Goal: Communication & Community: Answer question/provide support

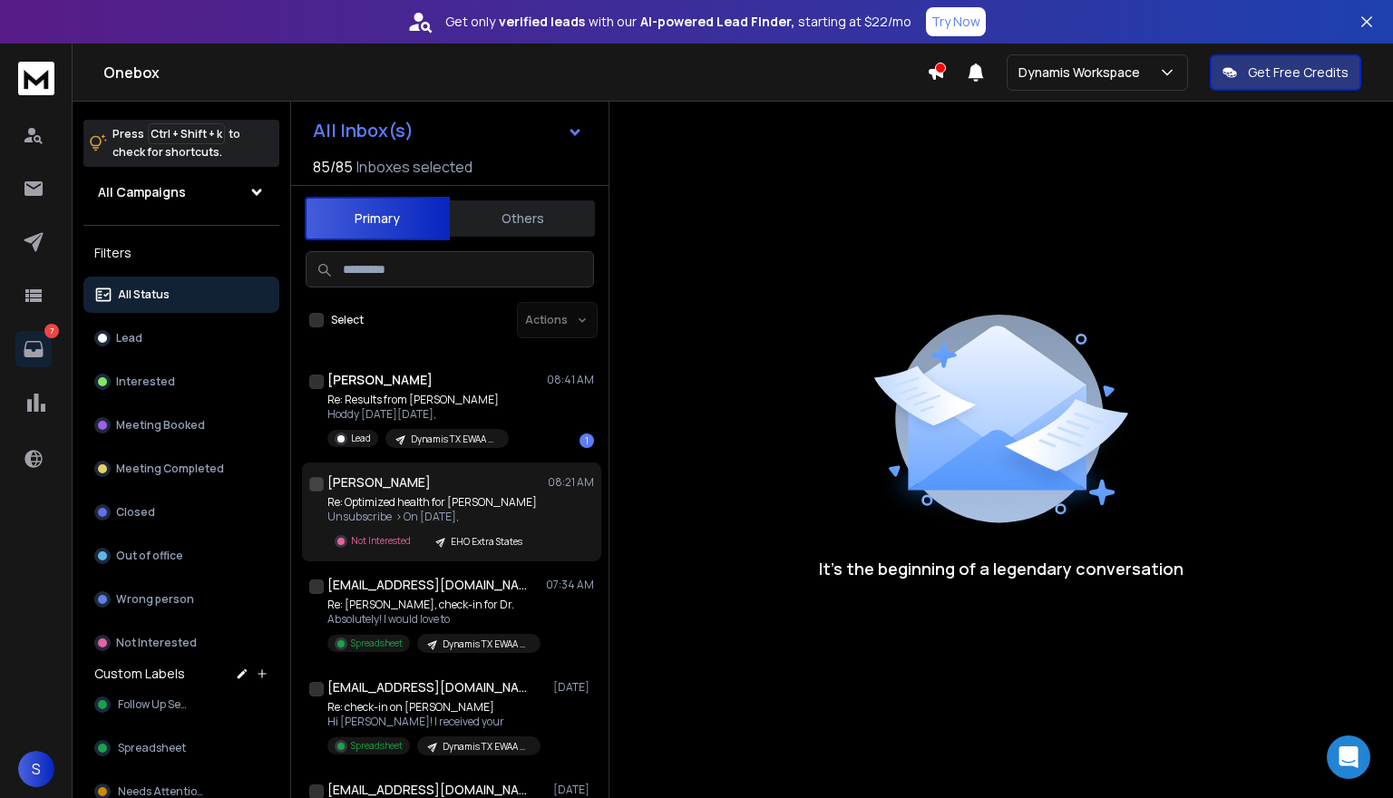
click at [441, 491] on div "[PERSON_NAME] 08:21 AM" at bounding box center [460, 482] width 267 height 18
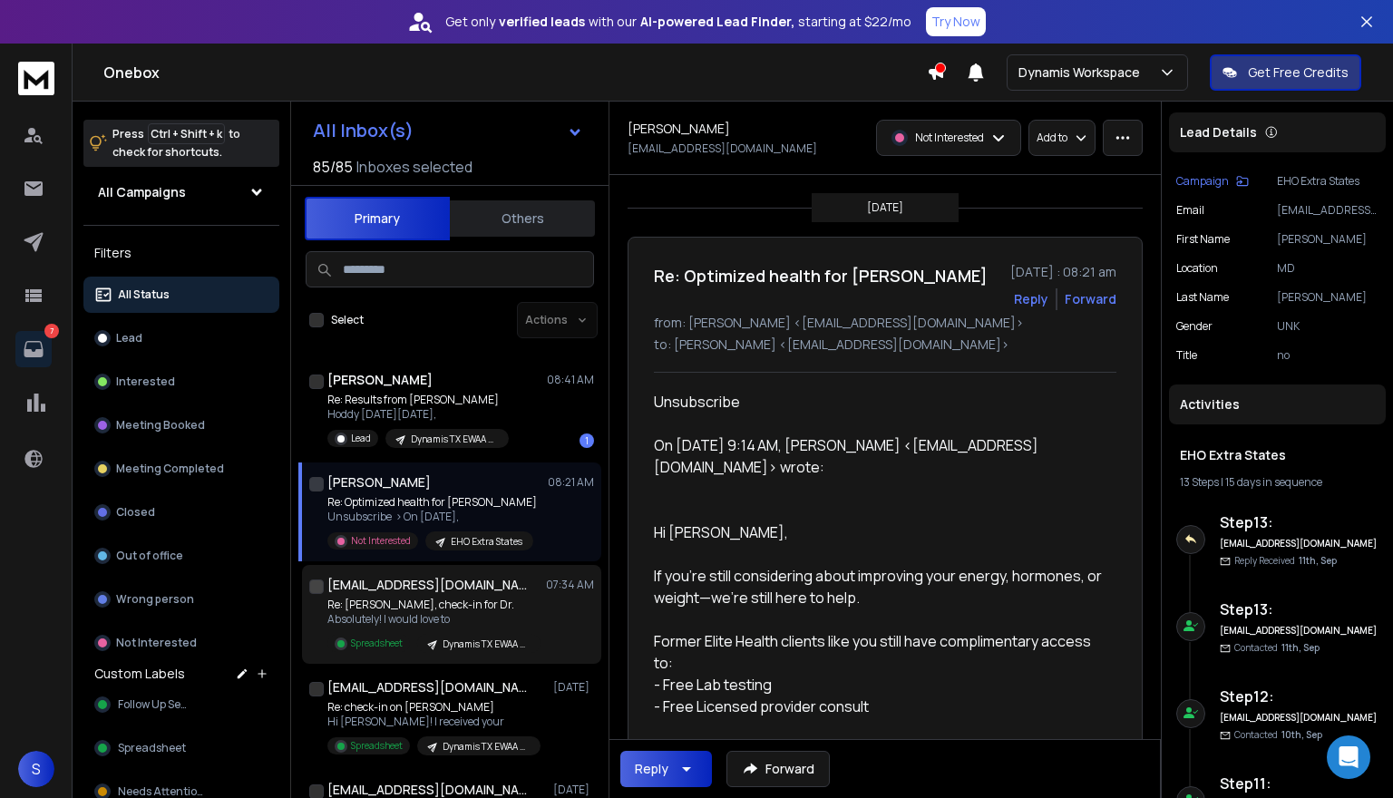
click at [432, 593] on h1 "[EMAIL_ADDRESS][DOMAIN_NAME]" at bounding box center [426, 585] width 199 height 18
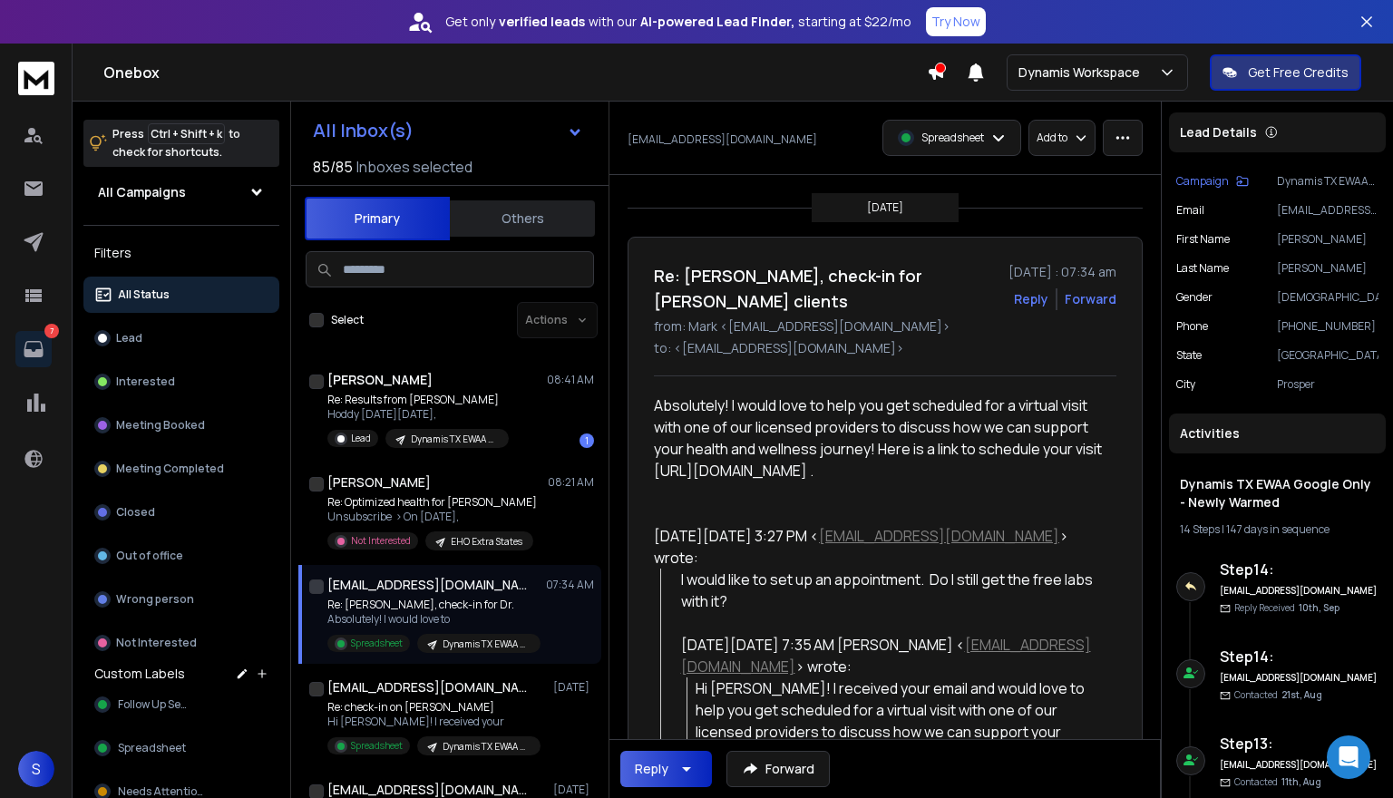
click at [1283, 239] on p "[PERSON_NAME]" at bounding box center [1328, 239] width 102 height 15
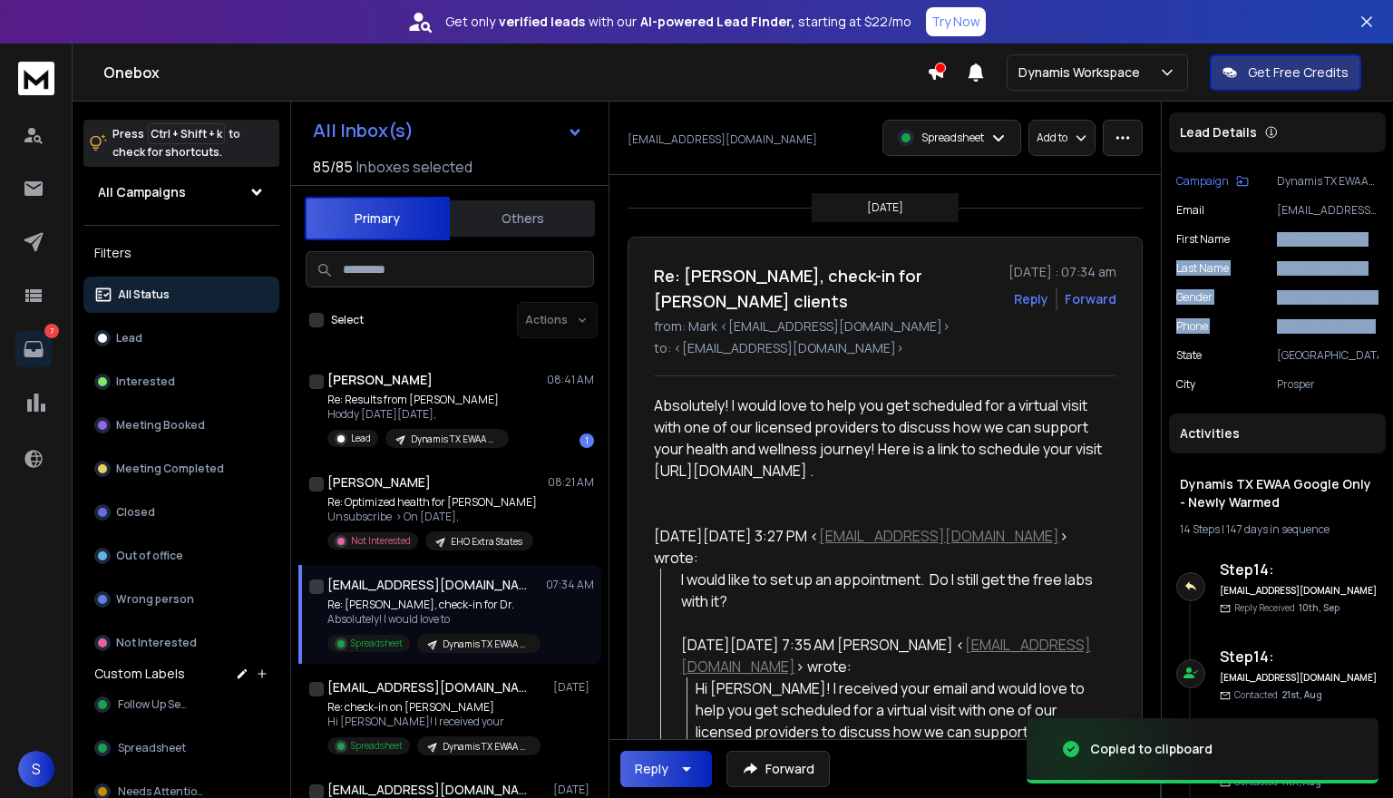
drag, startPoint x: 1358, startPoint y: 336, endPoint x: 1257, endPoint y: 238, distance: 140.5
click at [1257, 238] on div "Campaign Dynamis TX EWAA Google Only - Newly Warmed Email [EMAIL_ADDRESS][DOMAI…" at bounding box center [1277, 282] width 217 height 261
copy div "[PERSON_NAME] Last Name [PERSON_NAME] Gender [DEMOGRAPHIC_DATA] Phone [PHONE_NU…"
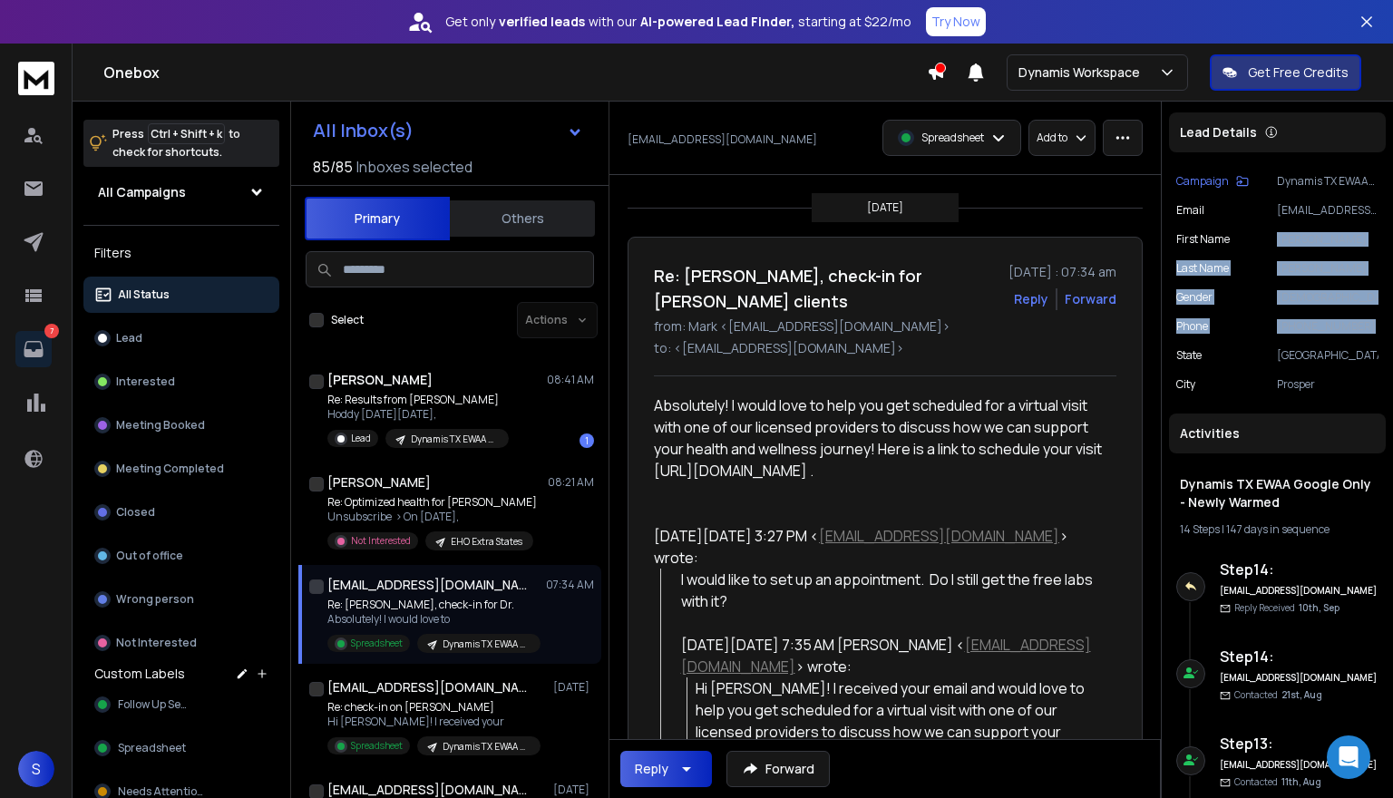
click at [1313, 328] on p "[PHONE_NUMBER]" at bounding box center [1328, 326] width 102 height 15
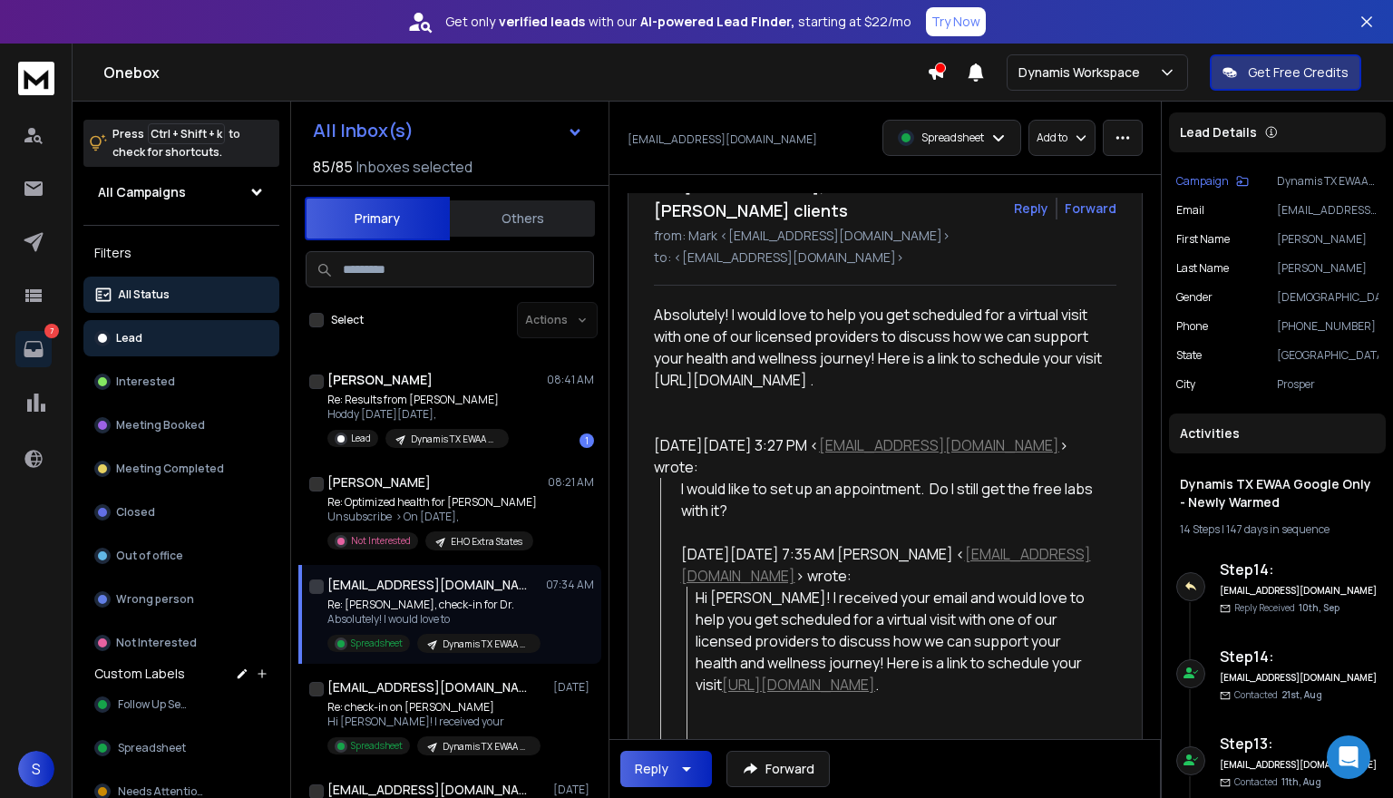
click at [176, 339] on button "Lead" at bounding box center [181, 338] width 196 height 36
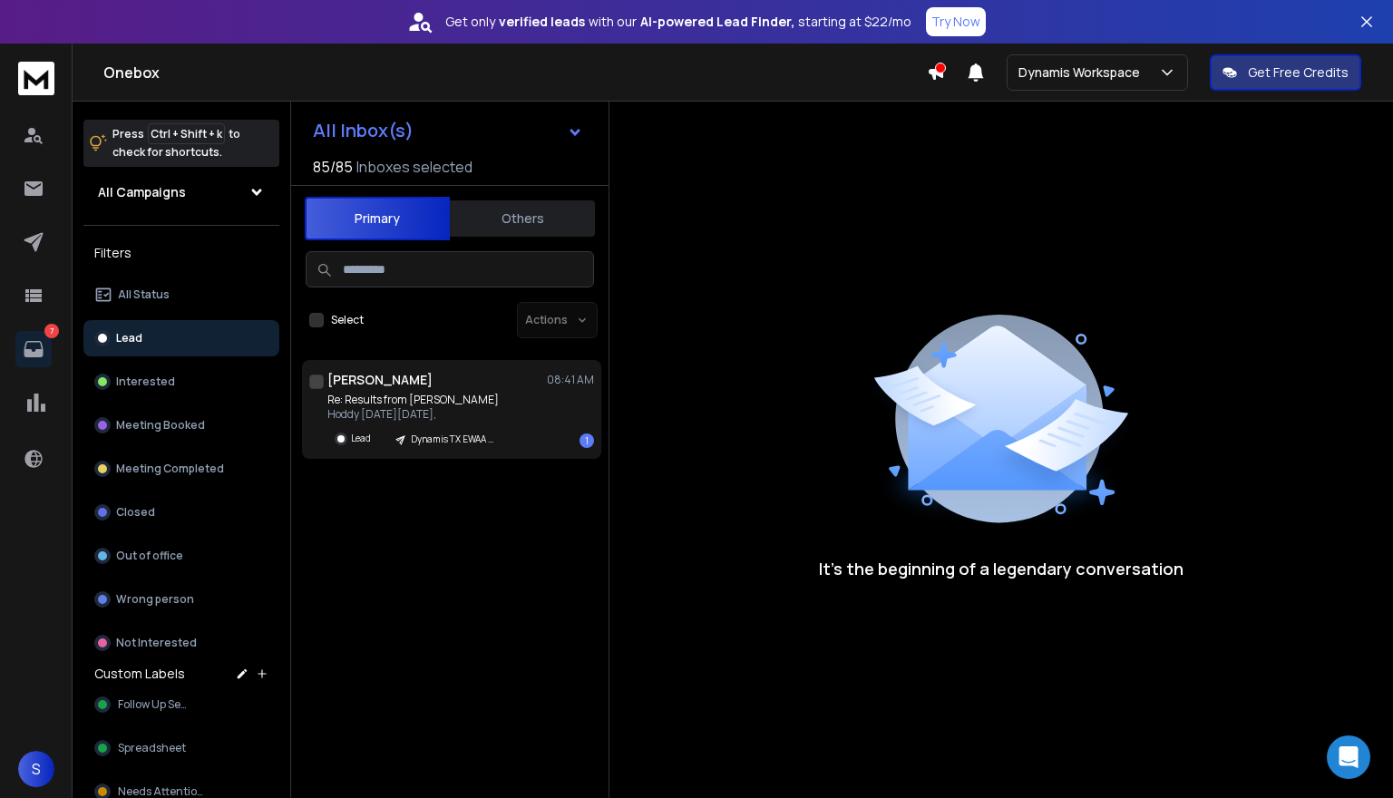
click at [440, 414] on p "Hoddy [DATE][DATE]," at bounding box center [417, 414] width 181 height 15
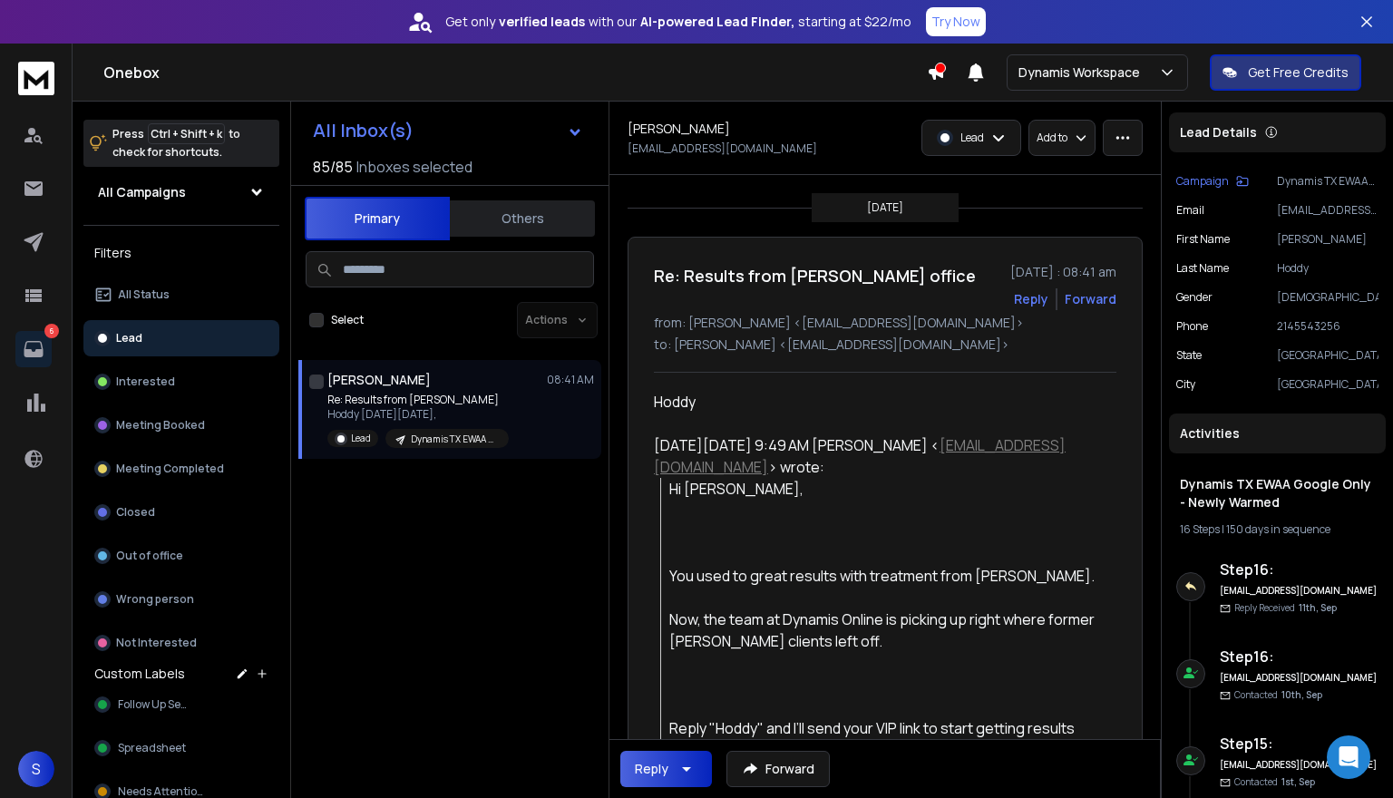
click at [1027, 294] on button "Reply" at bounding box center [1031, 299] width 34 height 18
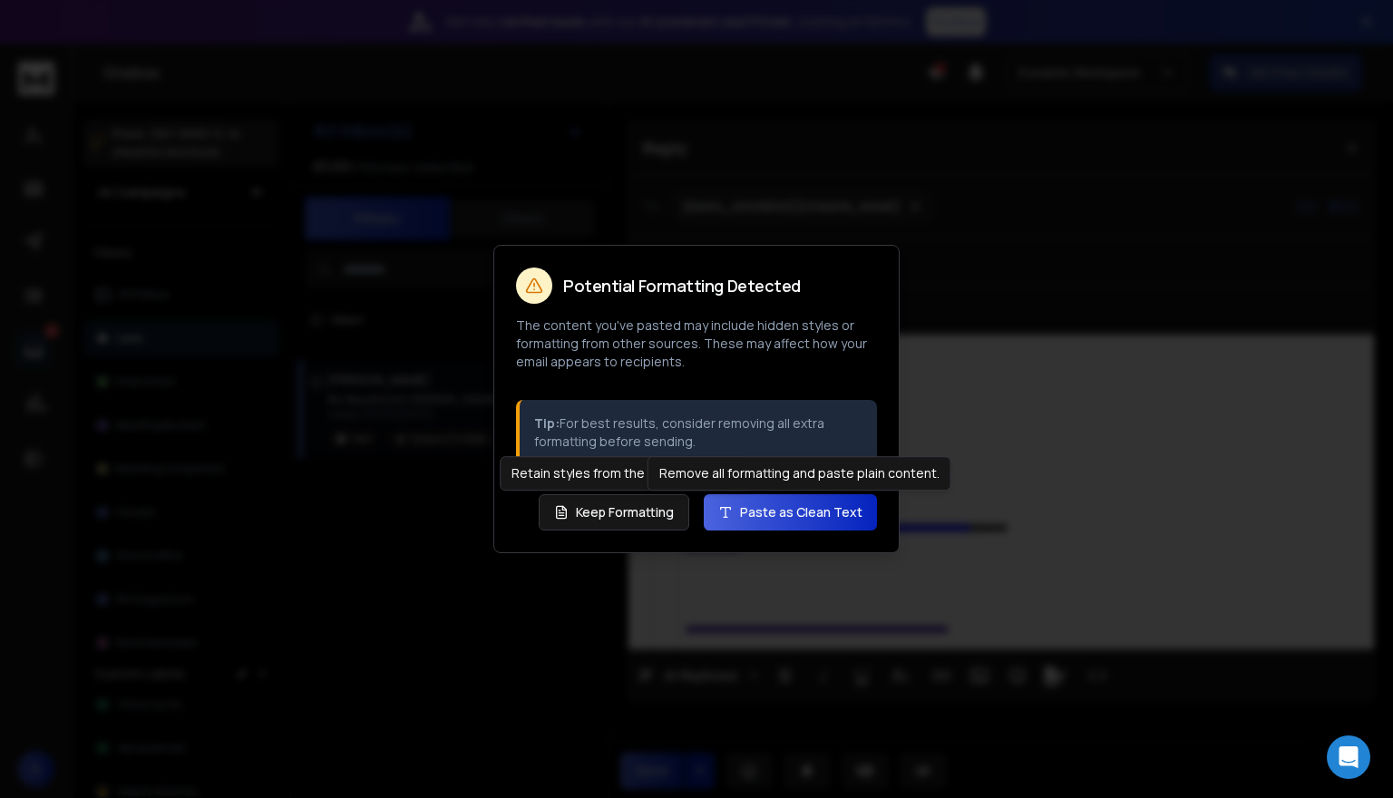
click at [764, 511] on button "Paste as Clean Text" at bounding box center [790, 512] width 173 height 36
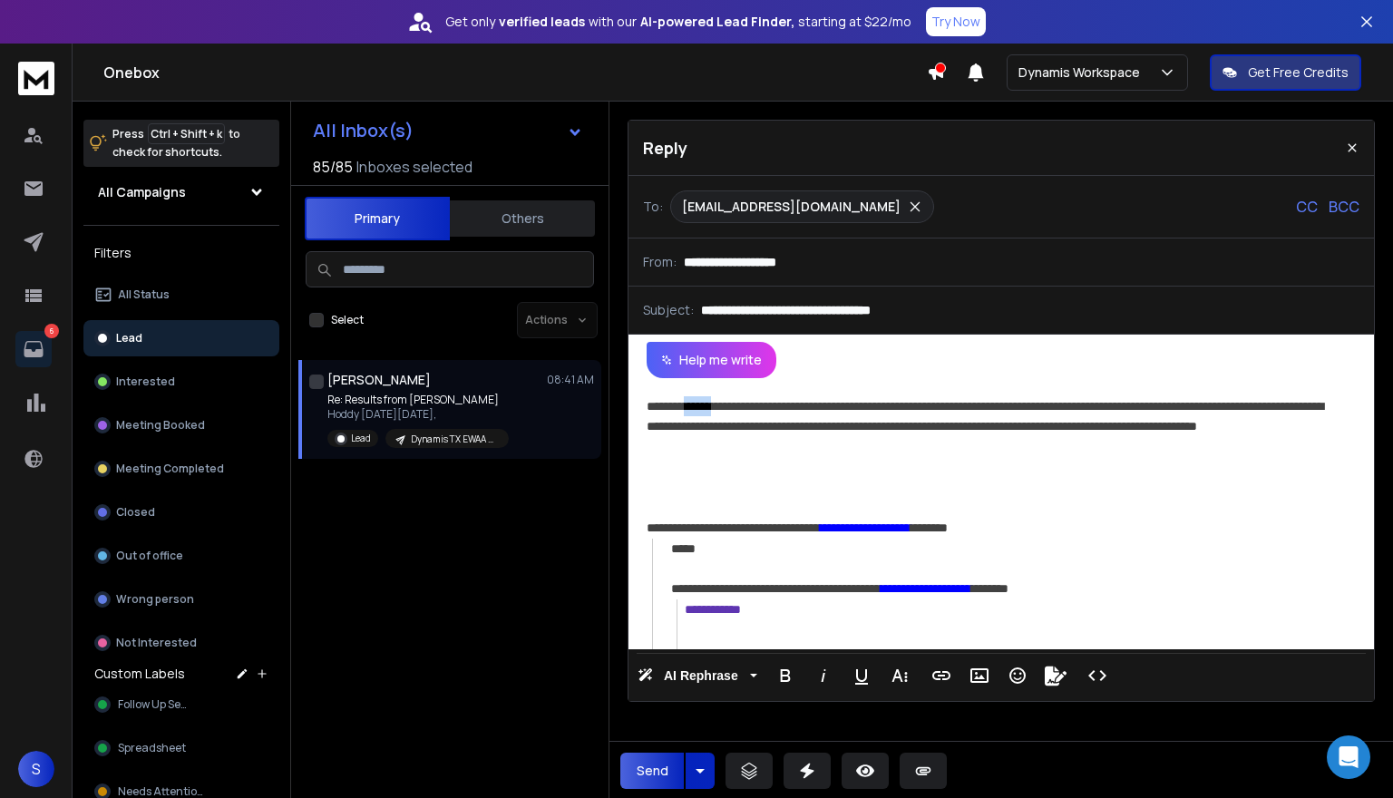
drag, startPoint x: 729, startPoint y: 404, endPoint x: 686, endPoint y: 388, distance: 46.2
click at [683, 387] on div "**********" at bounding box center [1000, 513] width 745 height 271
drag, startPoint x: 730, startPoint y: 411, endPoint x: 661, endPoint y: 391, distance: 71.7
click at [661, 391] on div "**********" at bounding box center [1000, 513] width 745 height 271
click at [657, 768] on button "Send" at bounding box center [651, 771] width 63 height 36
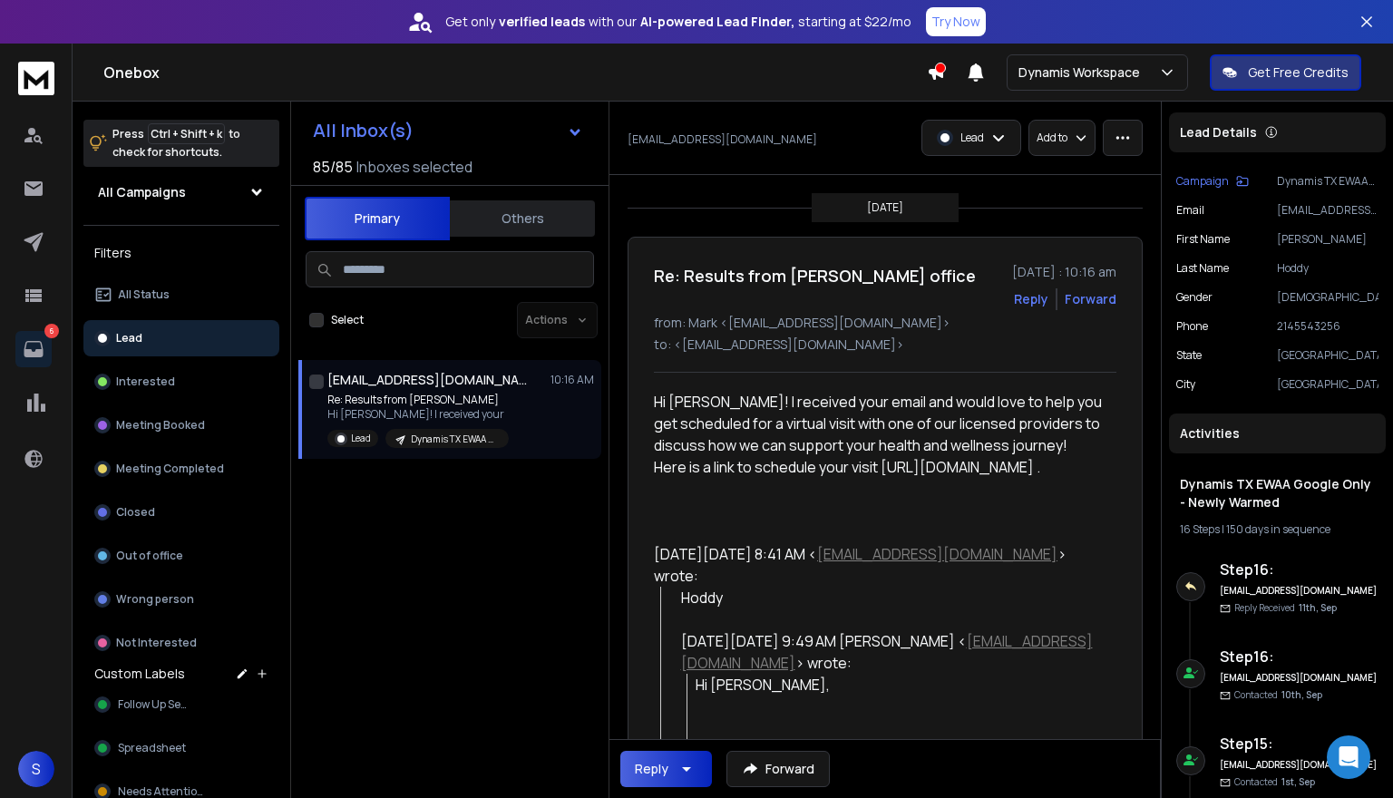
click at [1307, 326] on p "2145543256" at bounding box center [1328, 326] width 102 height 15
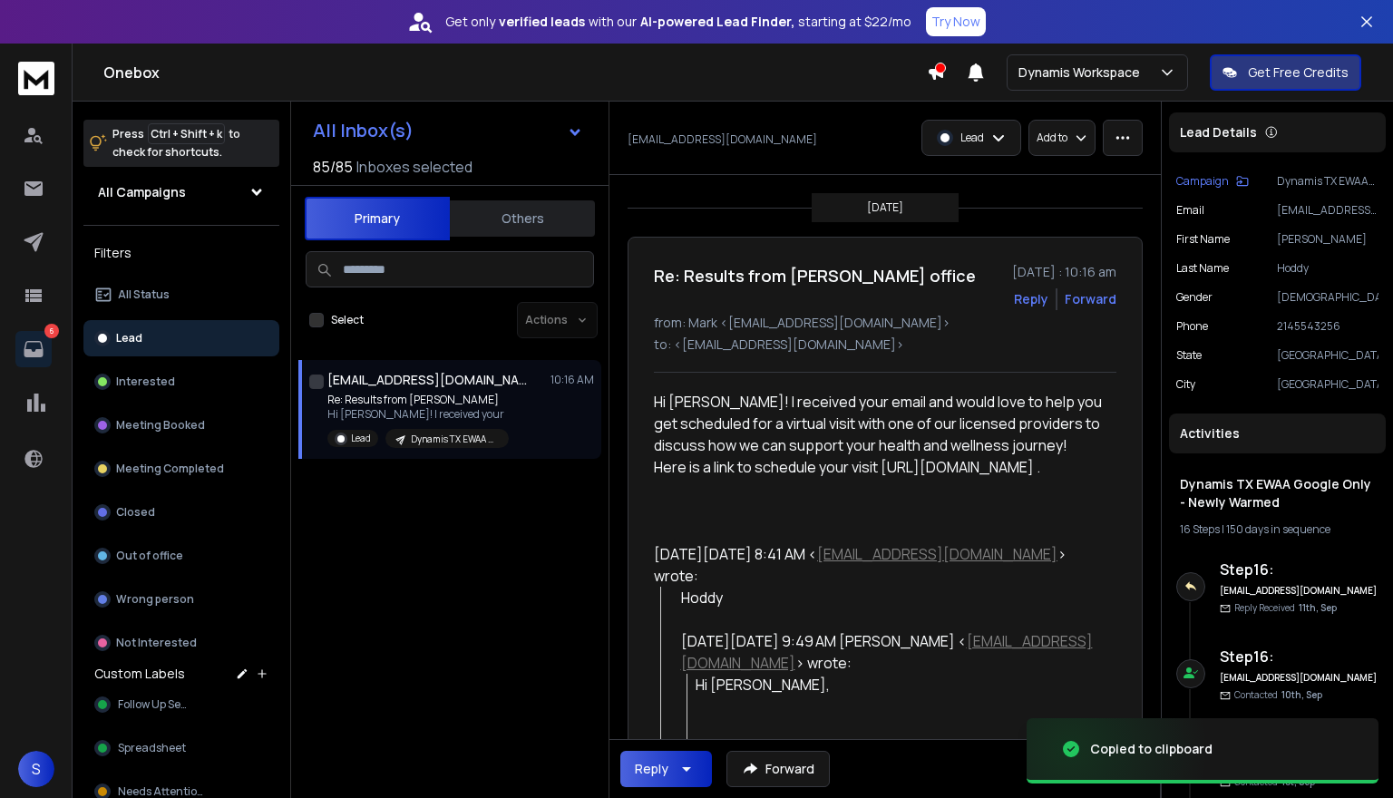
click at [1284, 266] on p "Hoddy" at bounding box center [1328, 268] width 102 height 15
click at [1290, 239] on p "[PERSON_NAME]" at bounding box center [1328, 239] width 102 height 15
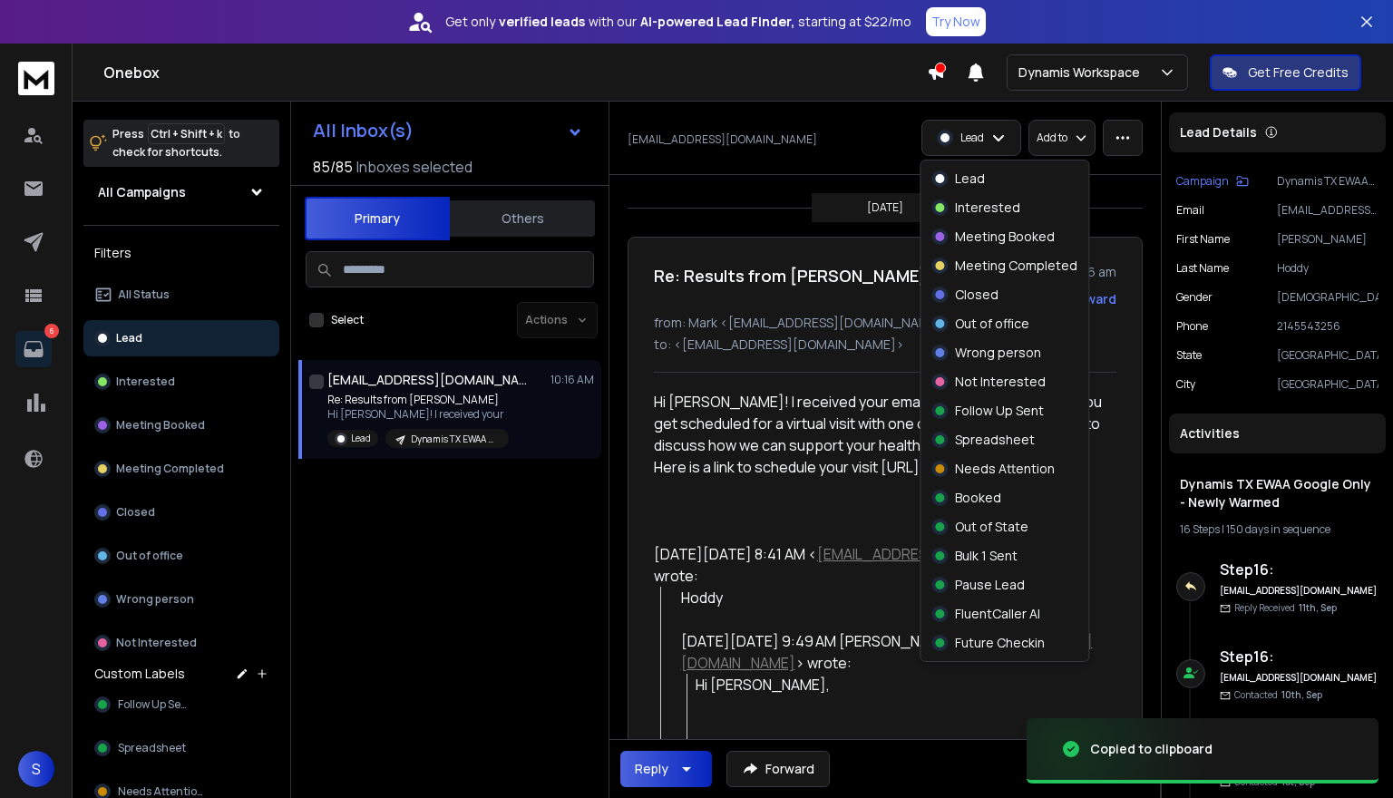
click at [975, 144] on p "Lead" at bounding box center [972, 138] width 24 height 15
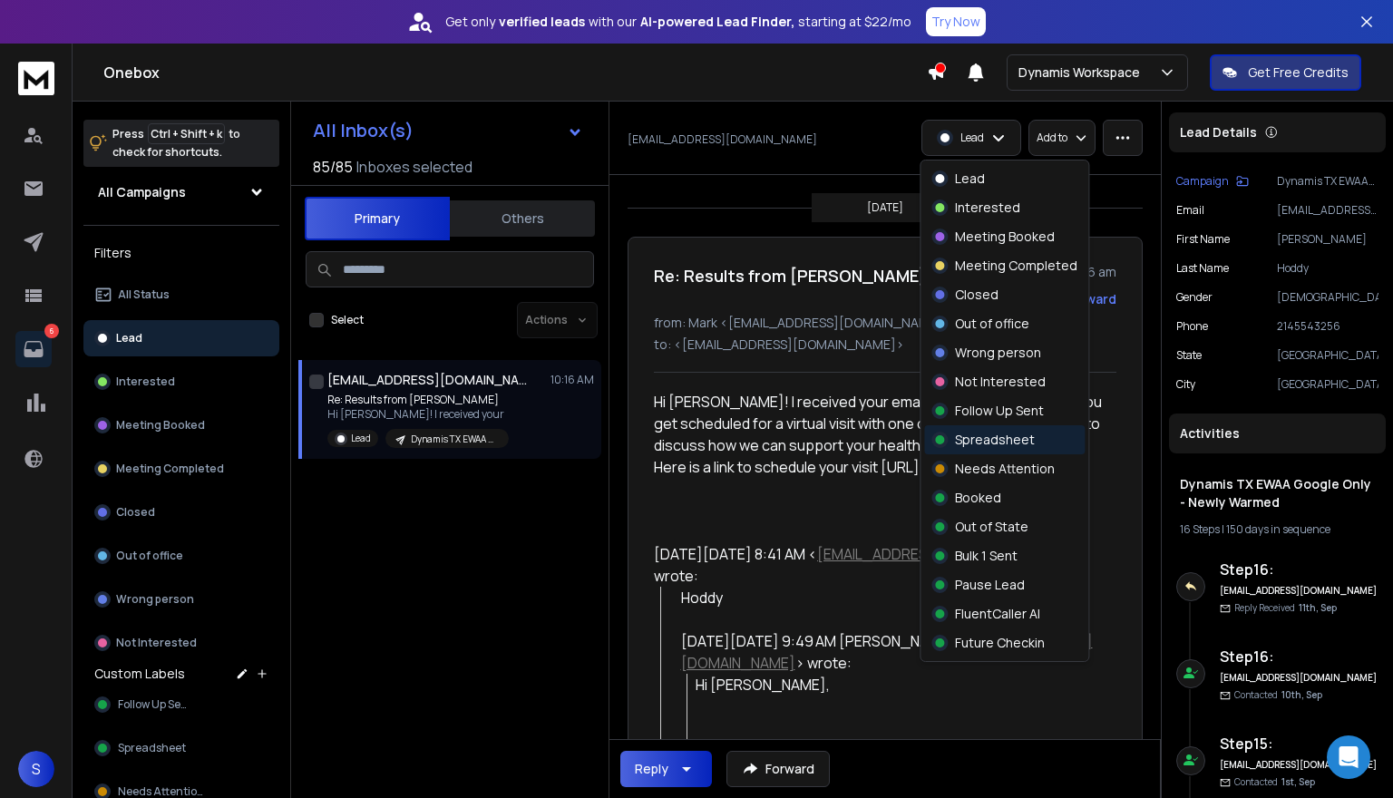
click at [1001, 431] on p "Spreadsheet" at bounding box center [995, 440] width 80 height 18
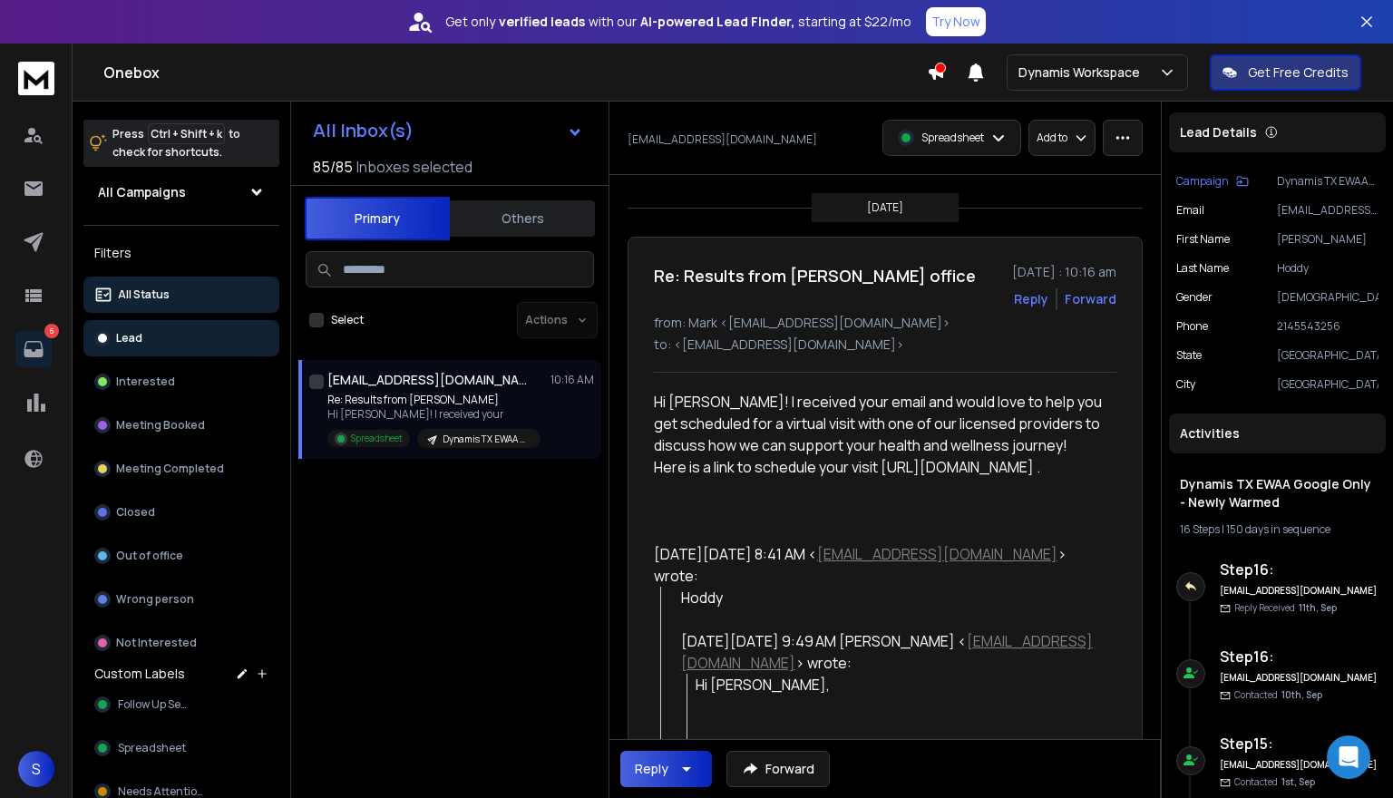
click at [204, 296] on button "All Status" at bounding box center [181, 295] width 196 height 36
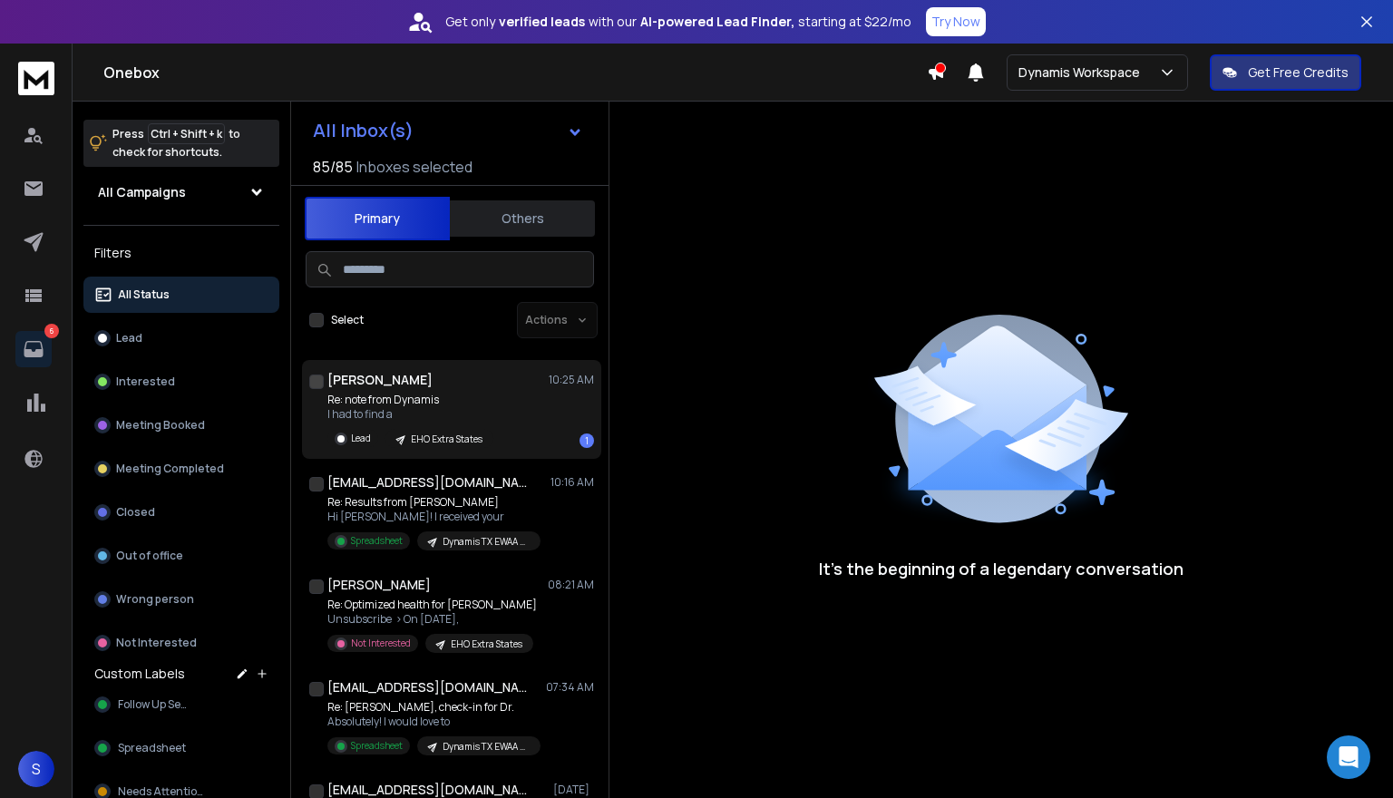
click at [435, 387] on div "[PERSON_NAME] 10:25 AM" at bounding box center [460, 380] width 267 height 18
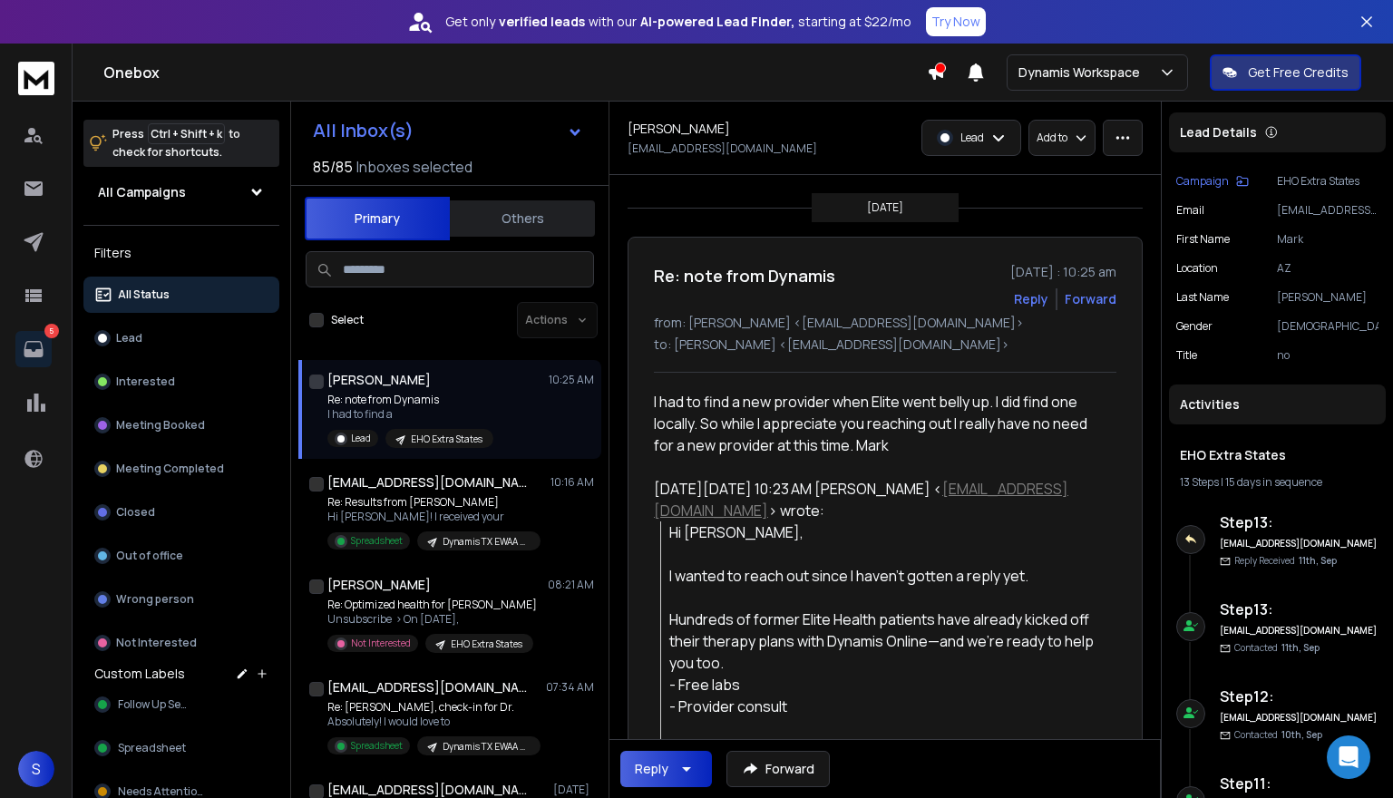
click at [1035, 297] on button "Reply" at bounding box center [1031, 299] width 34 height 18
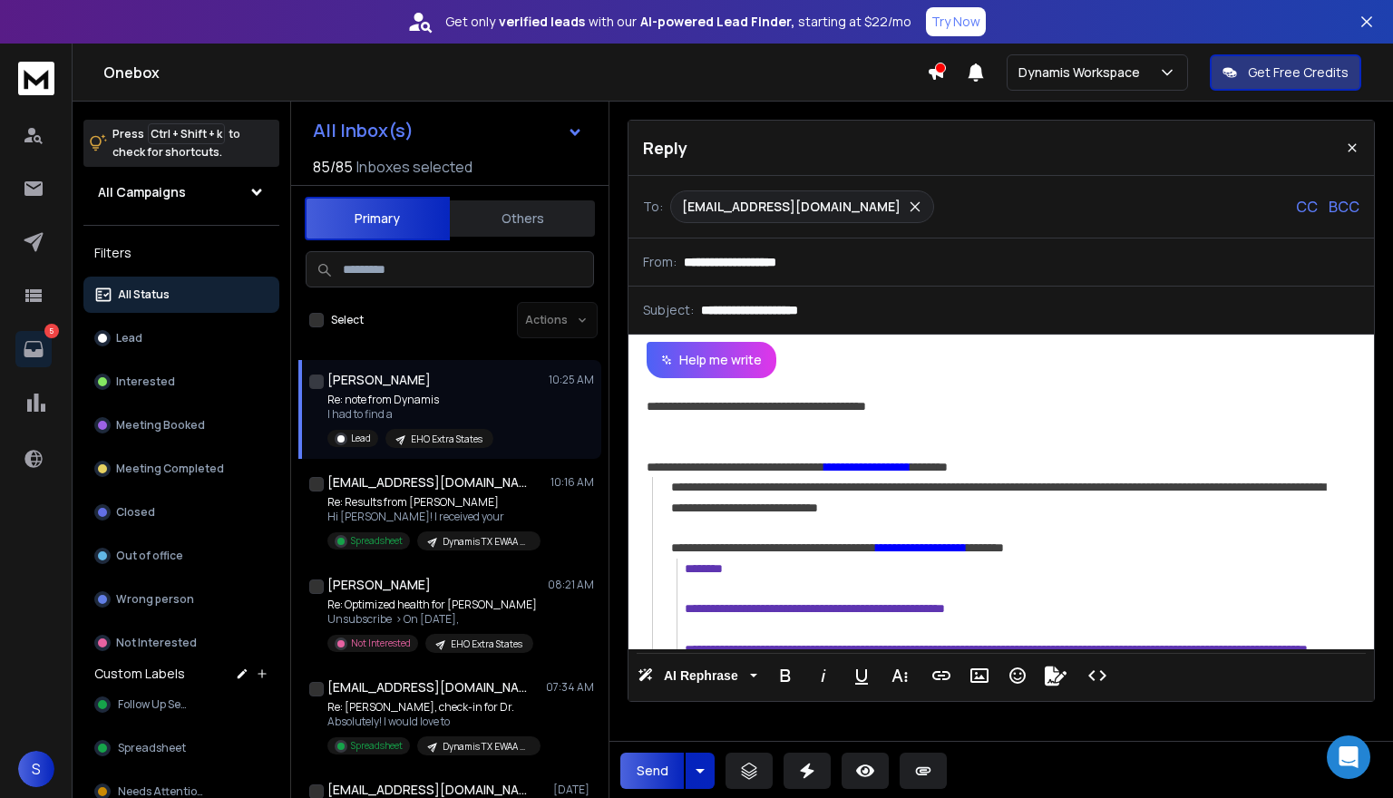
click at [653, 769] on button "Send" at bounding box center [651, 771] width 63 height 36
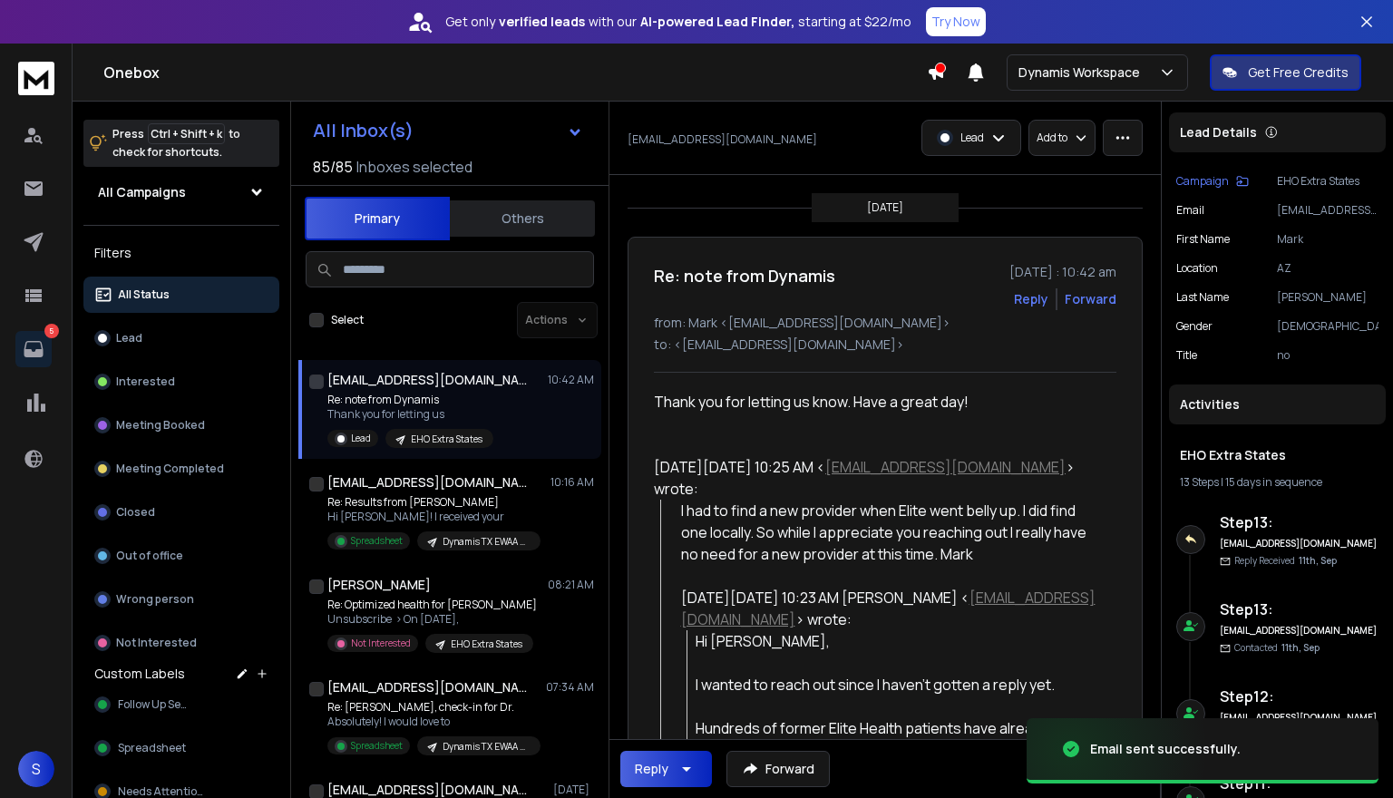
click at [1117, 138] on icon "button" at bounding box center [1123, 137] width 14 height 3
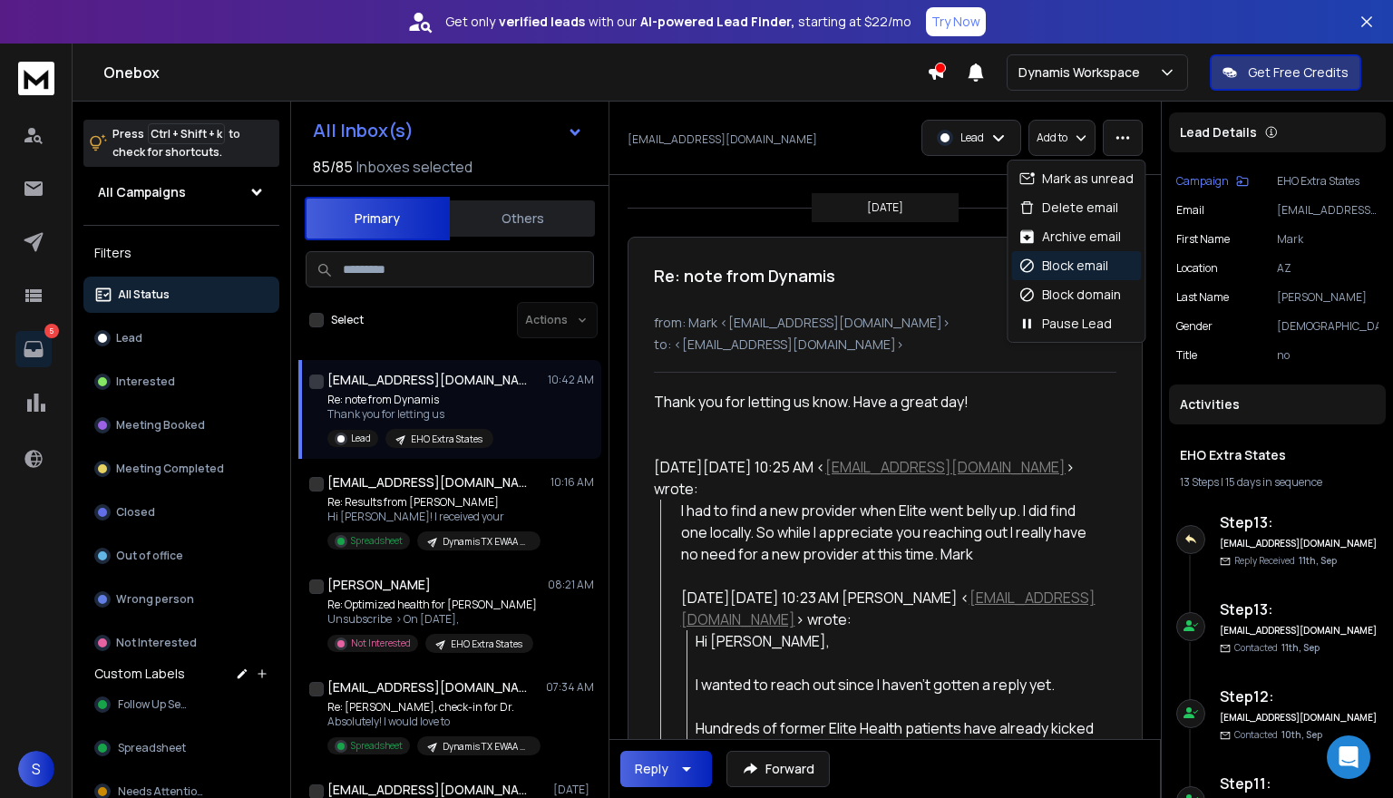
click at [1093, 268] on div "Block email" at bounding box center [1063, 266] width 90 height 18
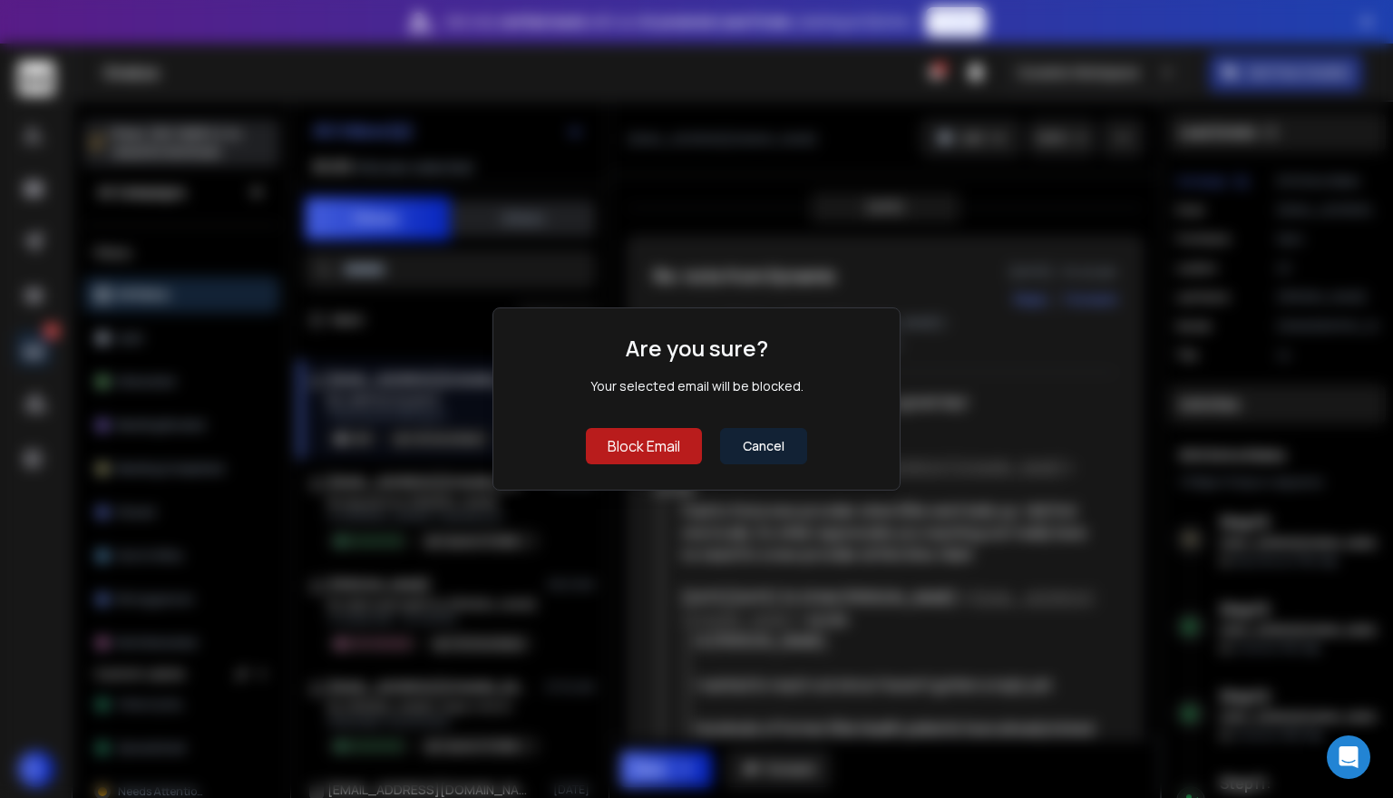
click at [636, 452] on button "Block Email" at bounding box center [644, 446] width 116 height 36
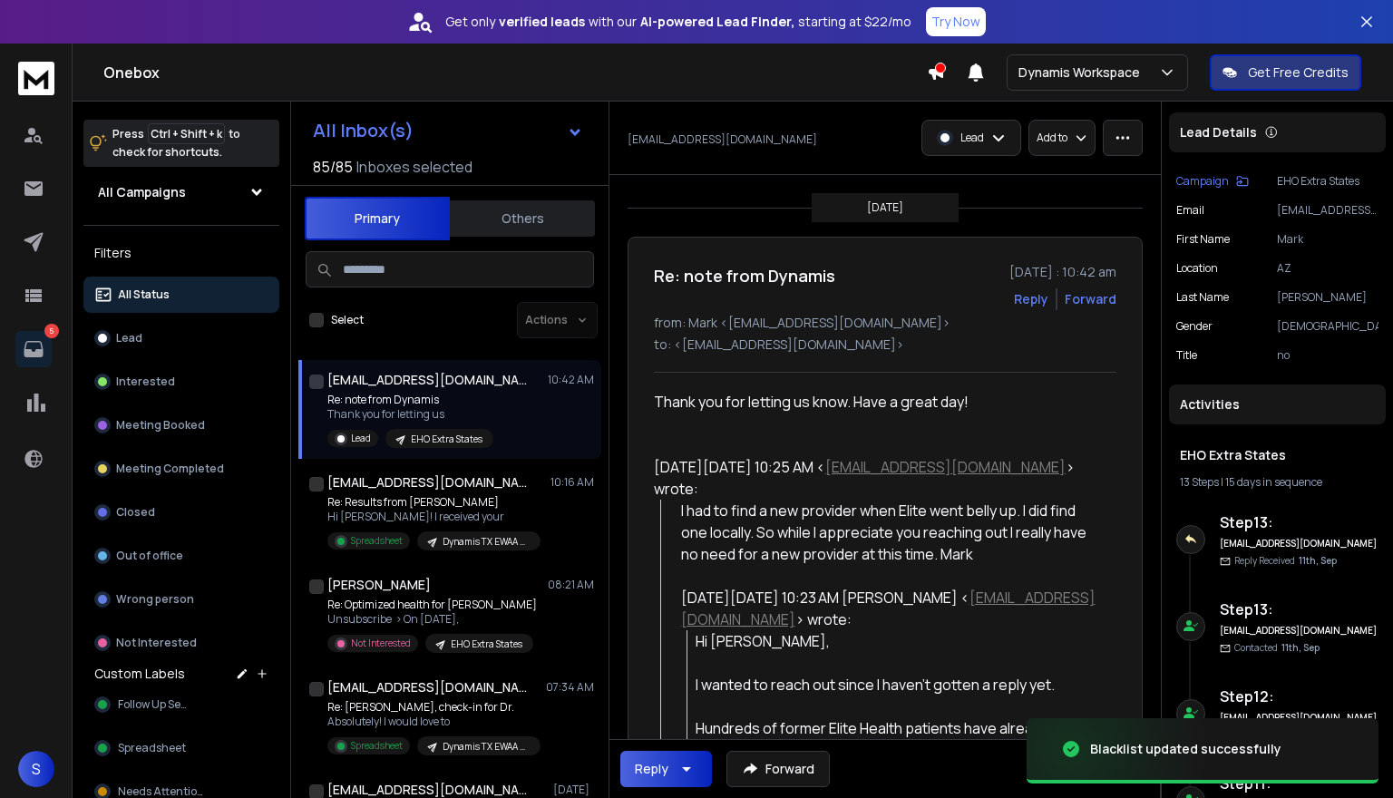
click at [1117, 147] on button "button" at bounding box center [1123, 138] width 40 height 36
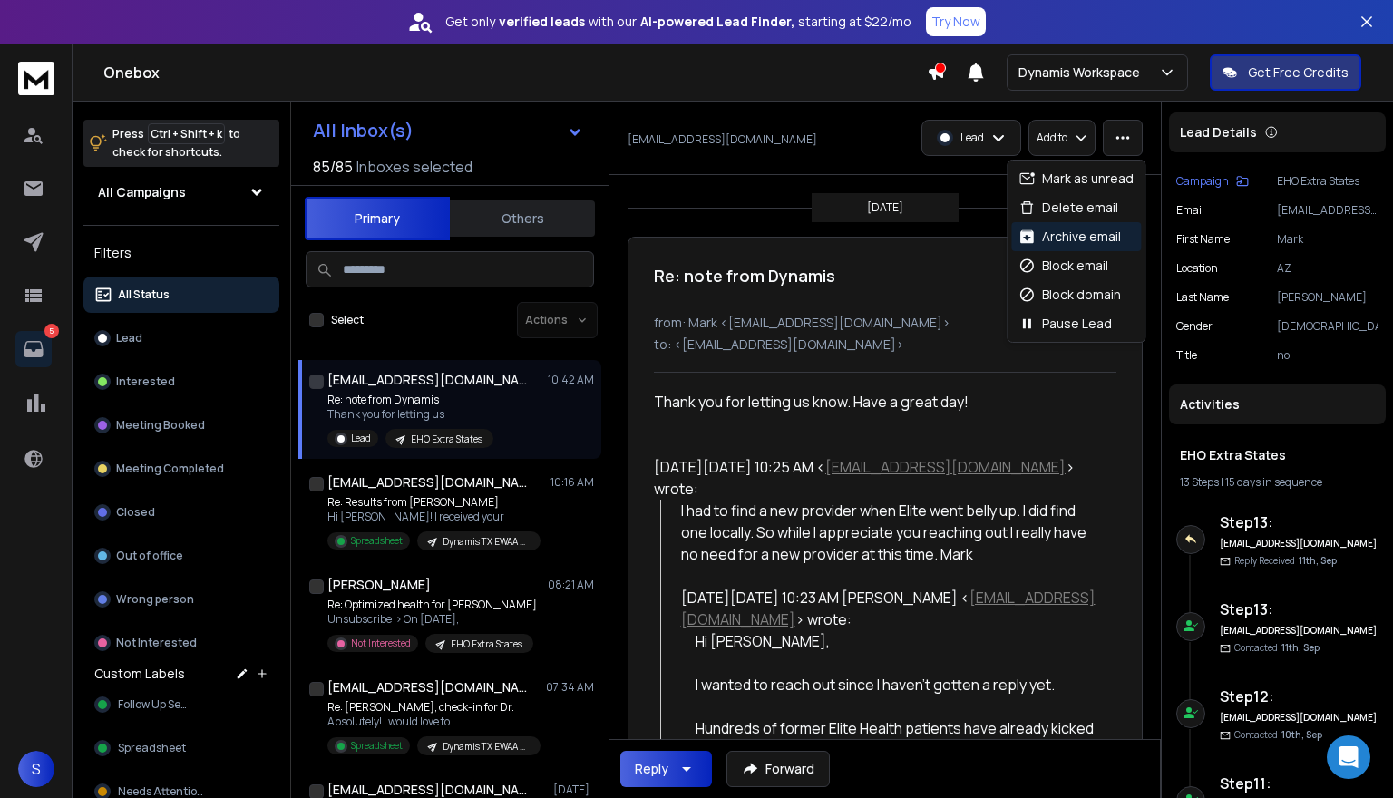
click at [1066, 245] on div "Archive email" at bounding box center [1069, 237] width 102 height 18
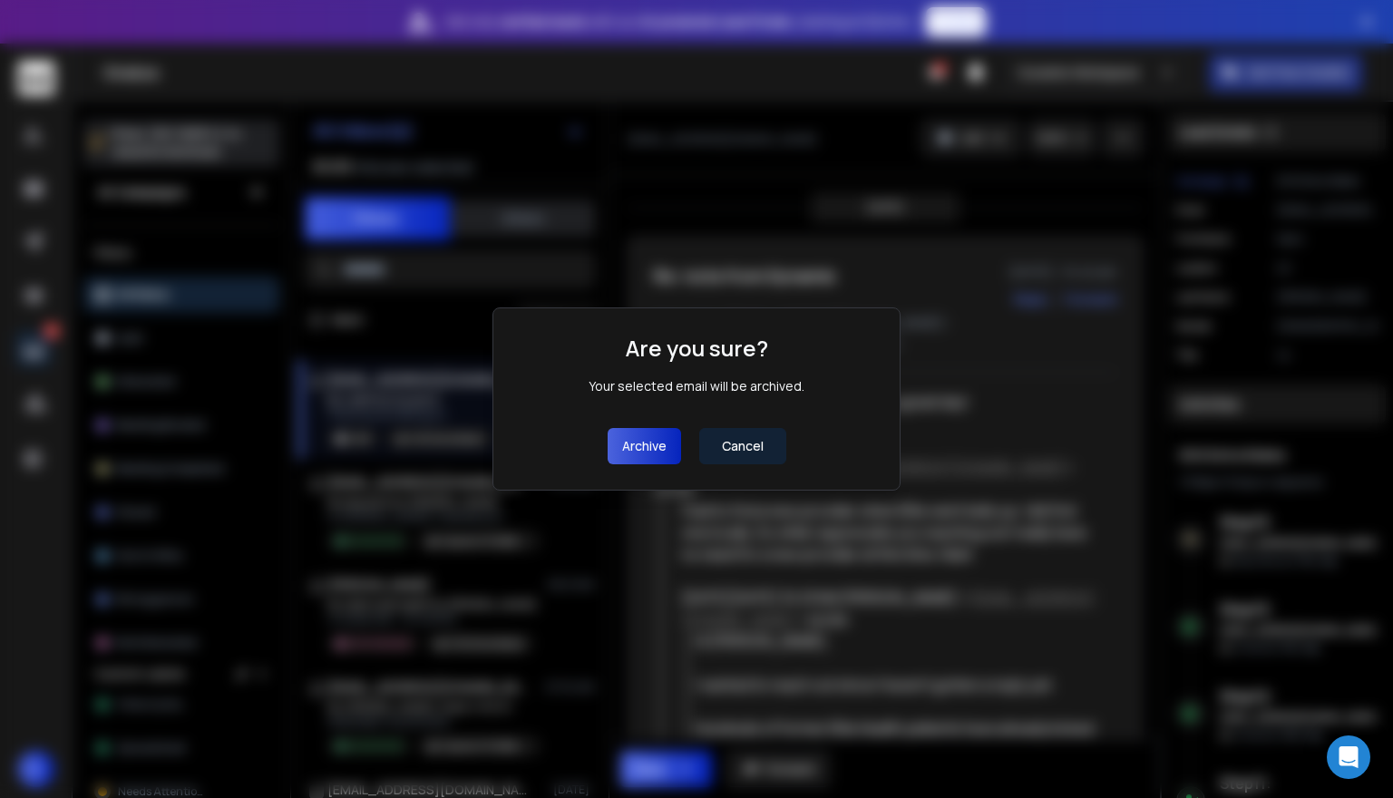
click at [628, 442] on p "archive" at bounding box center [644, 446] width 44 height 18
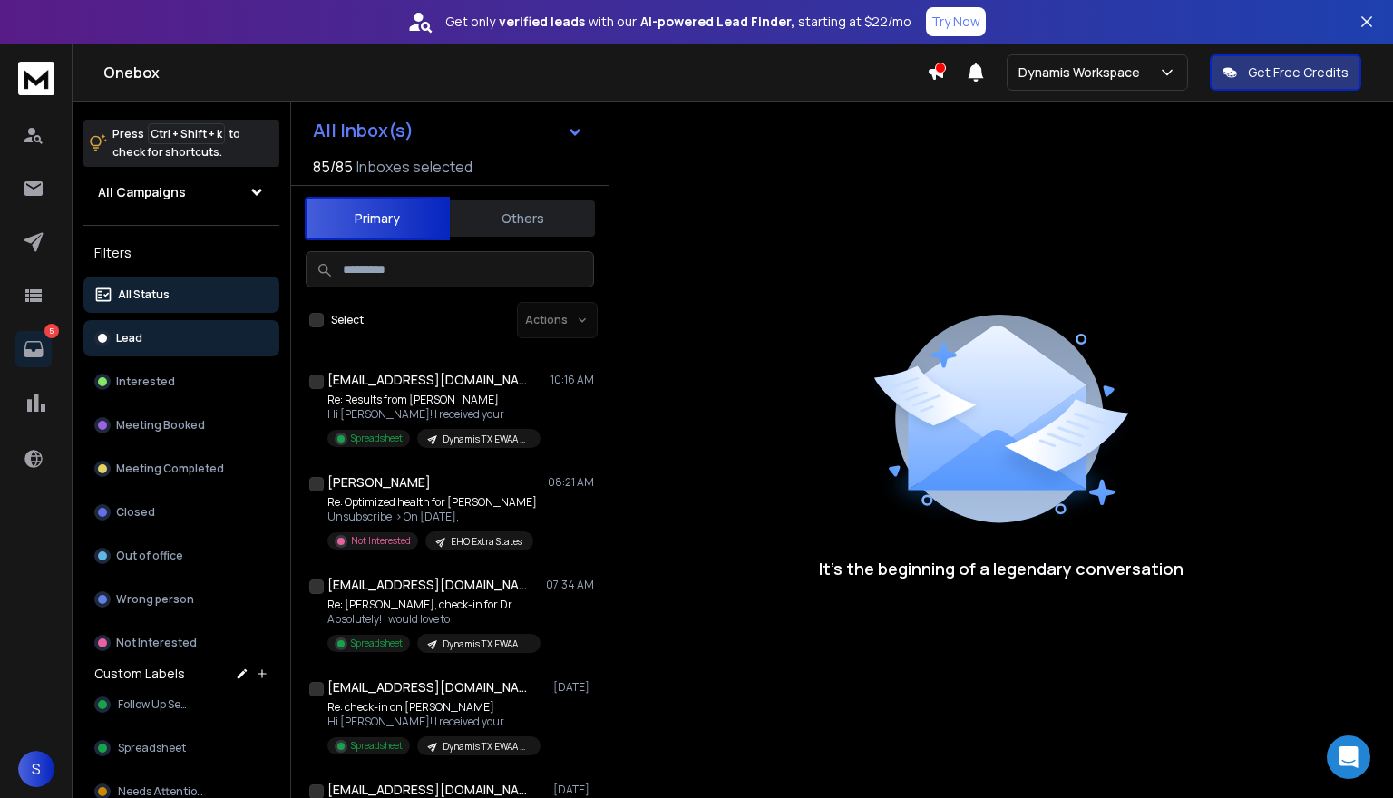
click at [128, 344] on p "Lead" at bounding box center [129, 338] width 26 height 15
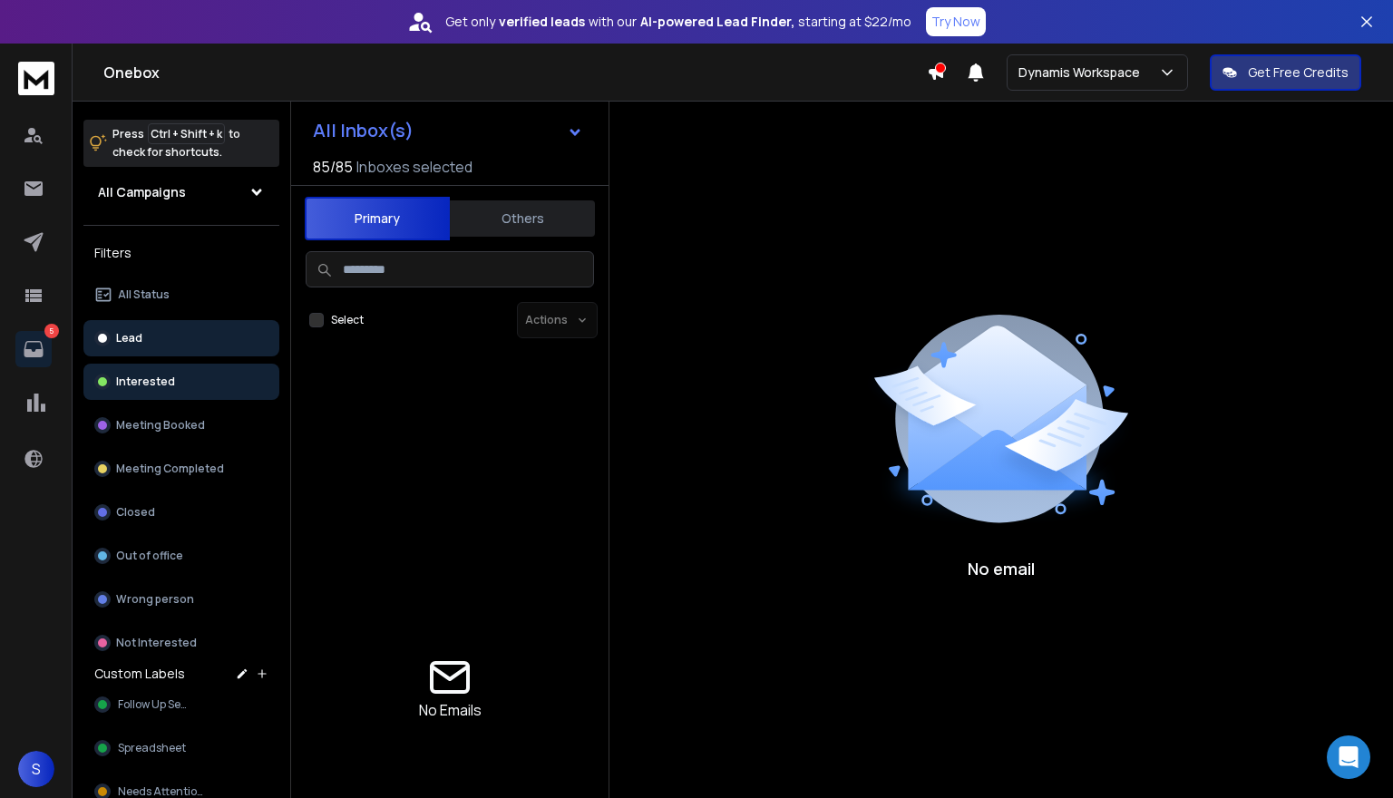
click at [164, 375] on p "Interested" at bounding box center [145, 382] width 59 height 15
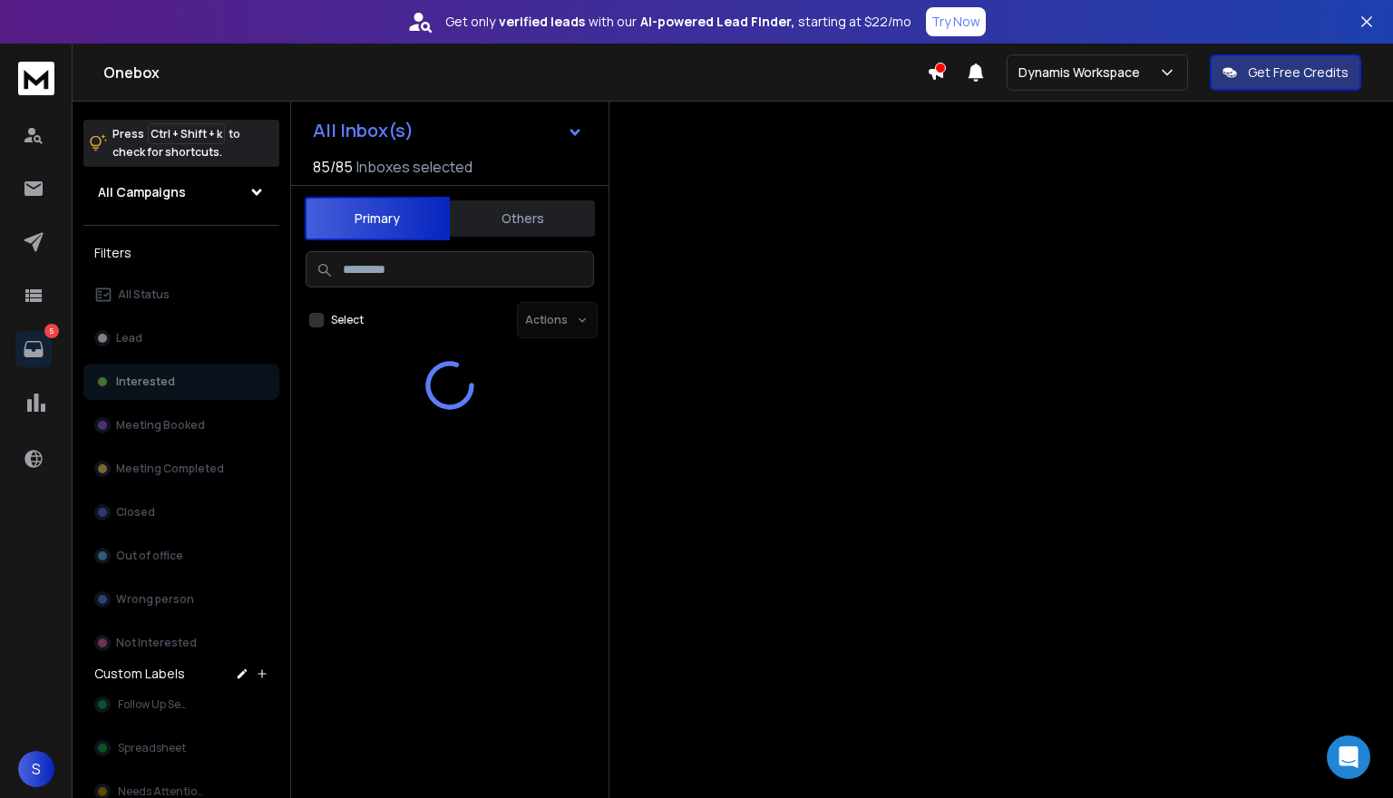
click at [174, 328] on div "All Status Lead Interested Meeting Booked Meeting Completed Closed Out of offic…" at bounding box center [181, 469] width 196 height 384
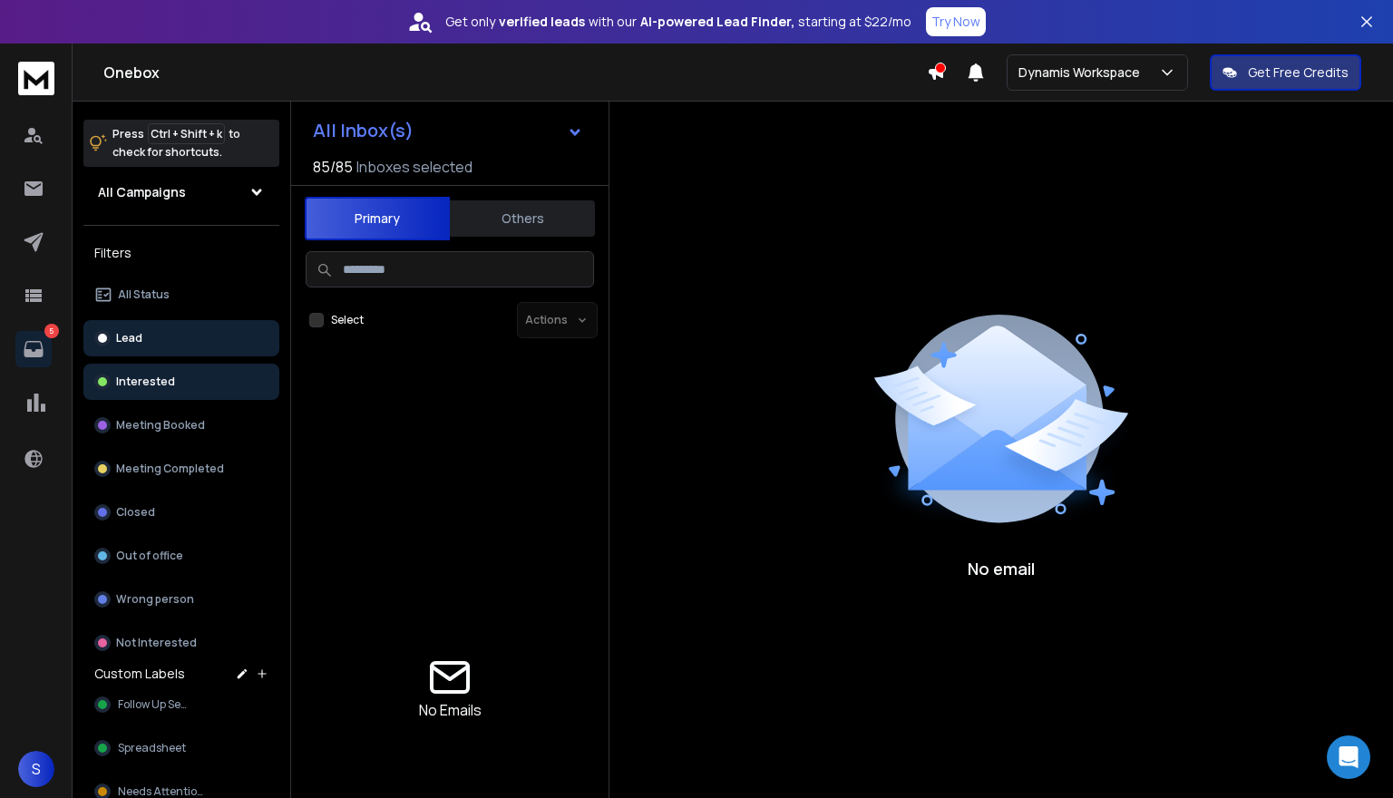
click at [174, 337] on button "Lead" at bounding box center [181, 338] width 196 height 36
click at [481, 277] on input at bounding box center [450, 269] width 288 height 36
paste input "**********"
paste input "*******"
drag, startPoint x: 411, startPoint y: 261, endPoint x: 253, endPoint y: 248, distance: 158.3
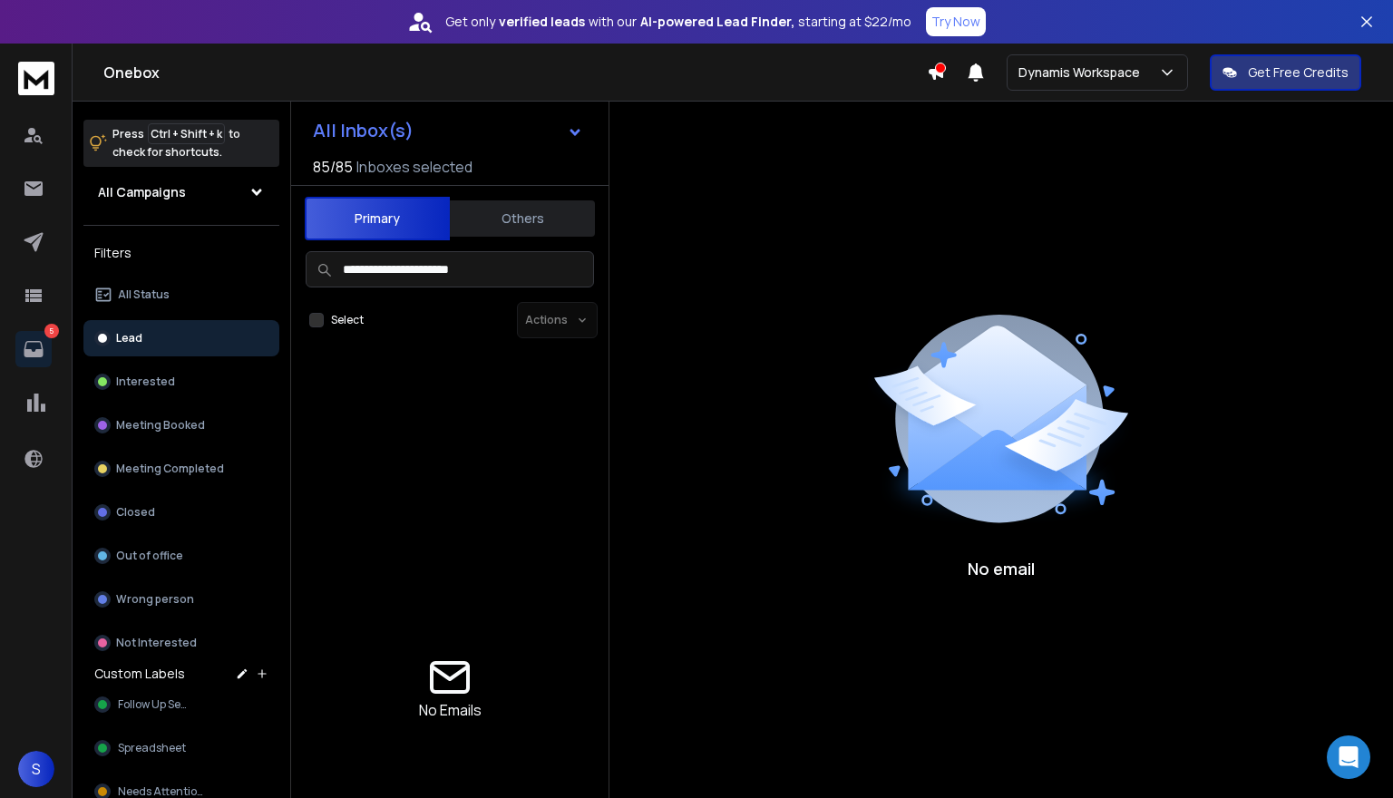
click at [253, 248] on div "**********" at bounding box center [733, 501] width 1320 height 798
type input "**********"
click at [181, 300] on button "All Status" at bounding box center [181, 295] width 196 height 36
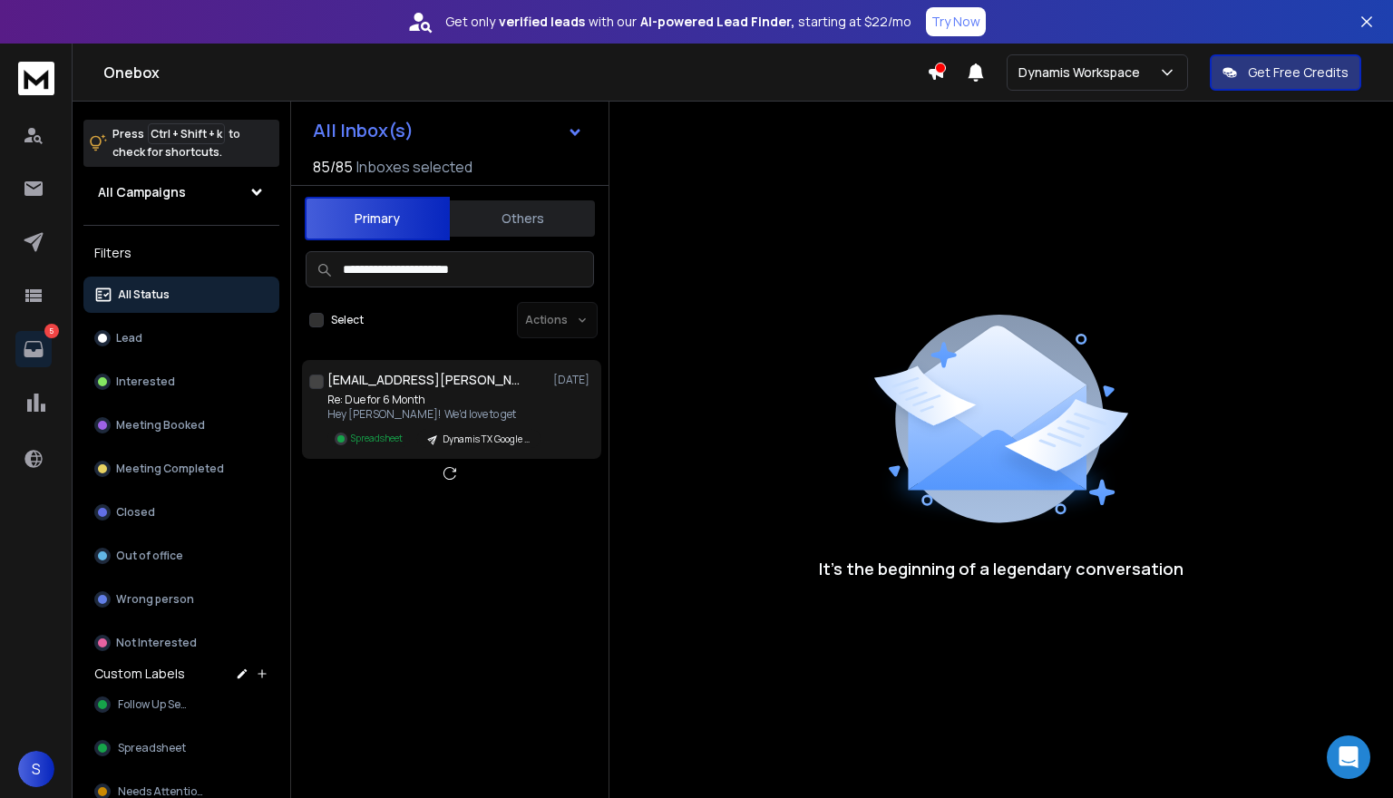
click at [429, 388] on h1 "[EMAIL_ADDRESS][PERSON_NAME][DOMAIN_NAME]" at bounding box center [426, 380] width 199 height 18
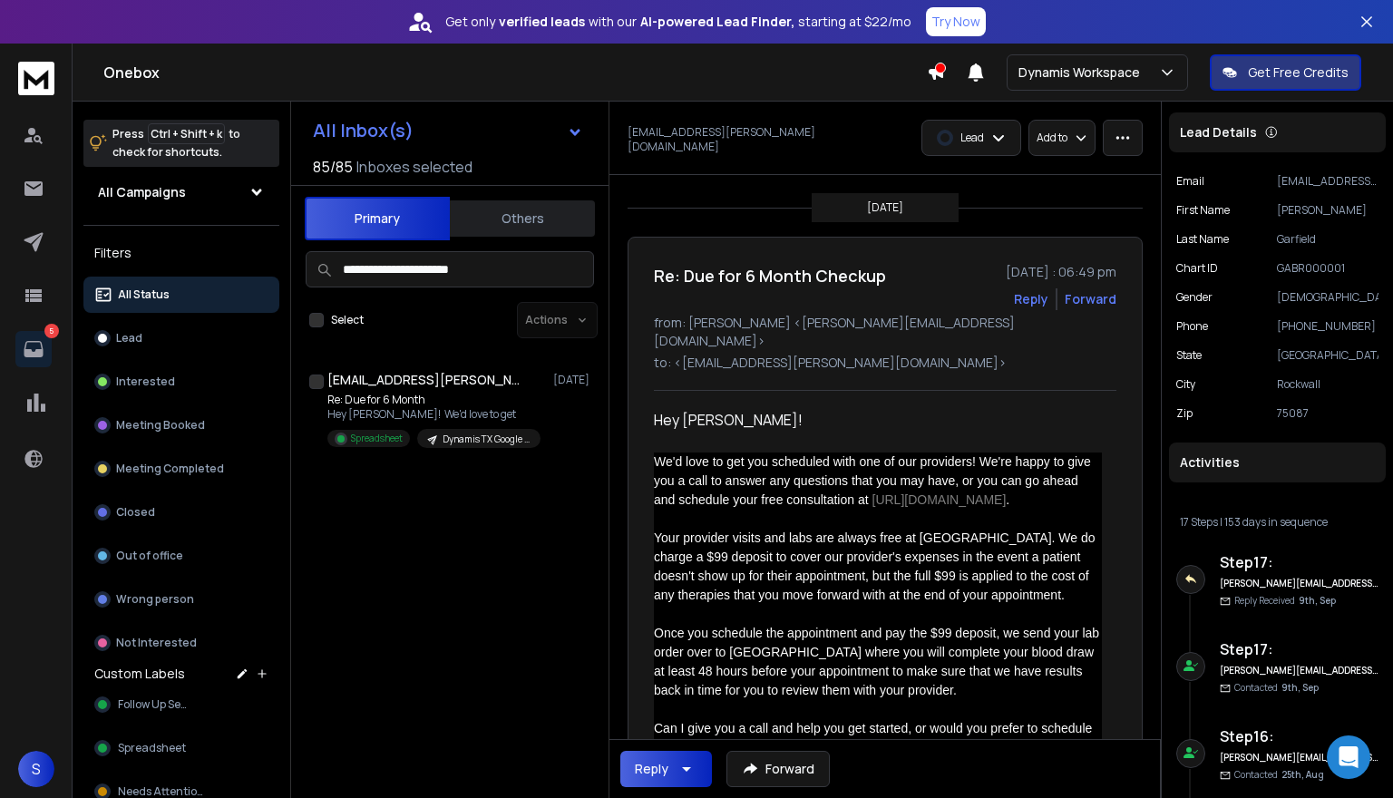
click at [1131, 139] on icon "button" at bounding box center [1122, 138] width 16 height 16
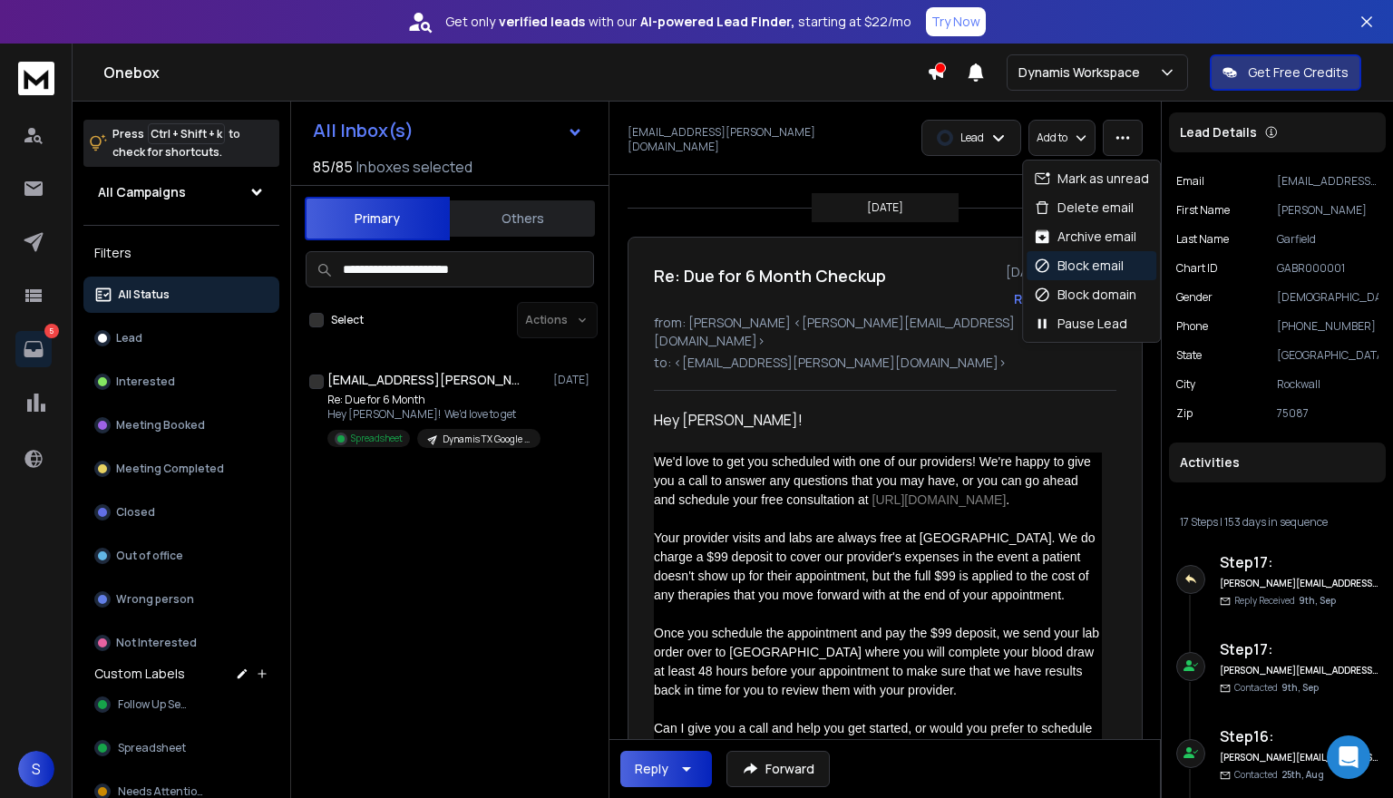
click at [1100, 261] on div "Block email" at bounding box center [1079, 266] width 90 height 18
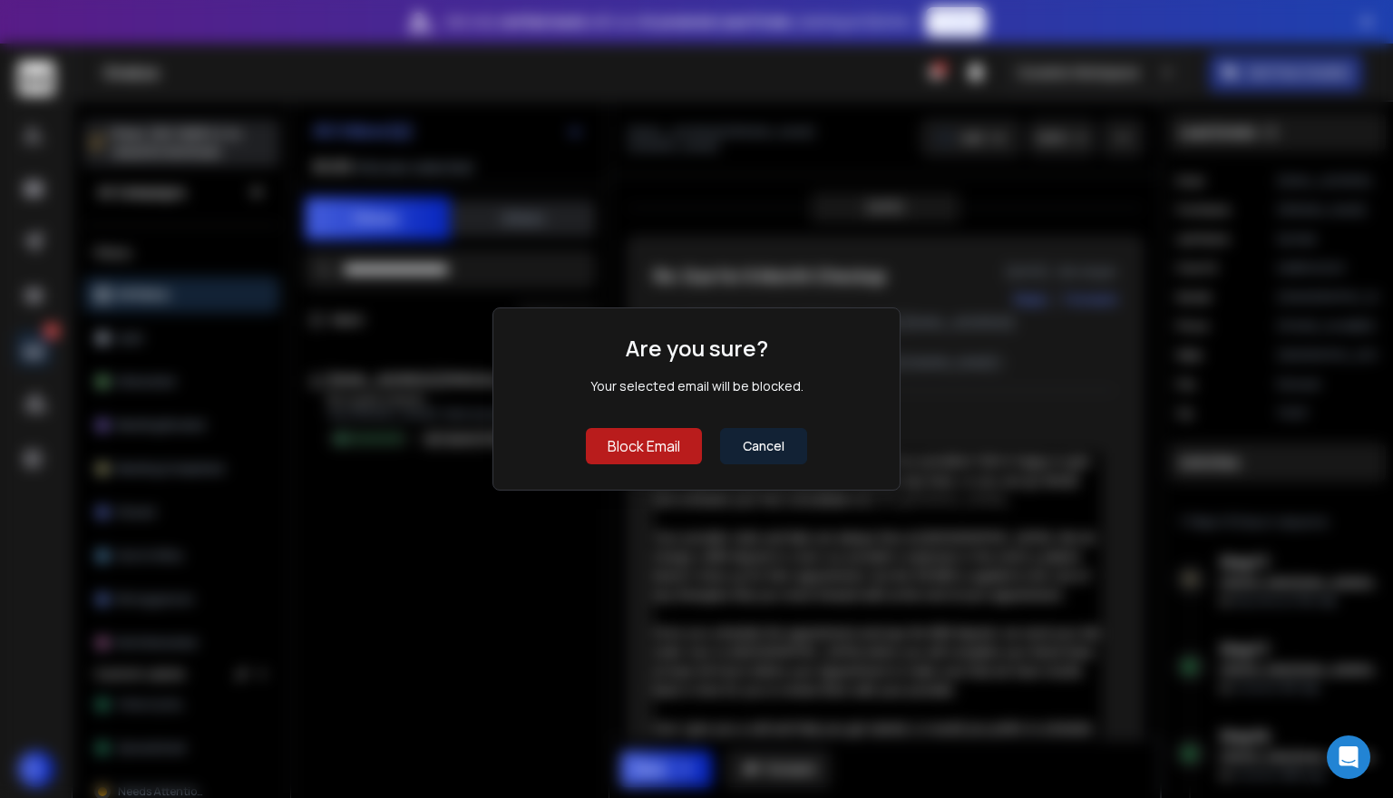
click at [627, 443] on button "Block Email" at bounding box center [644, 446] width 116 height 36
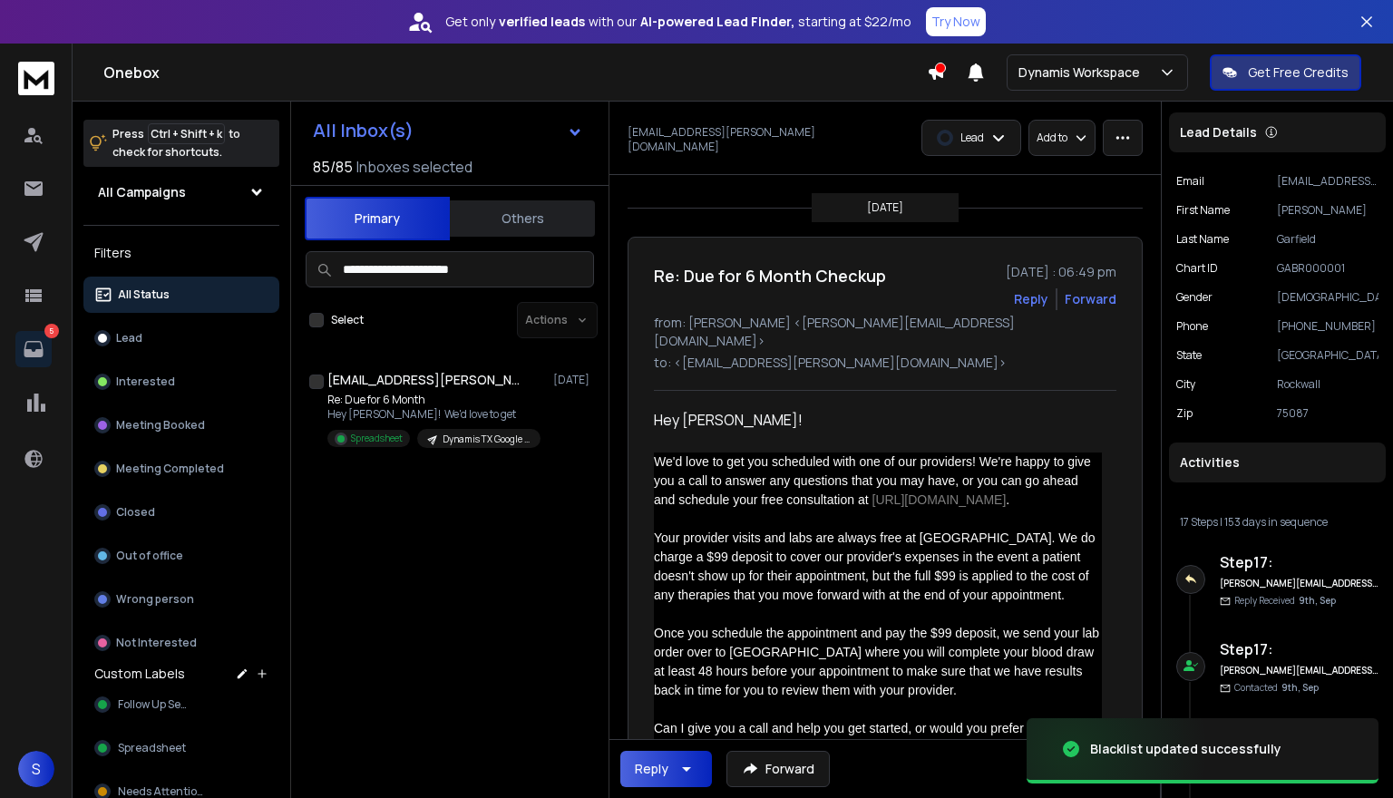
click at [1131, 131] on icon "button" at bounding box center [1122, 138] width 16 height 16
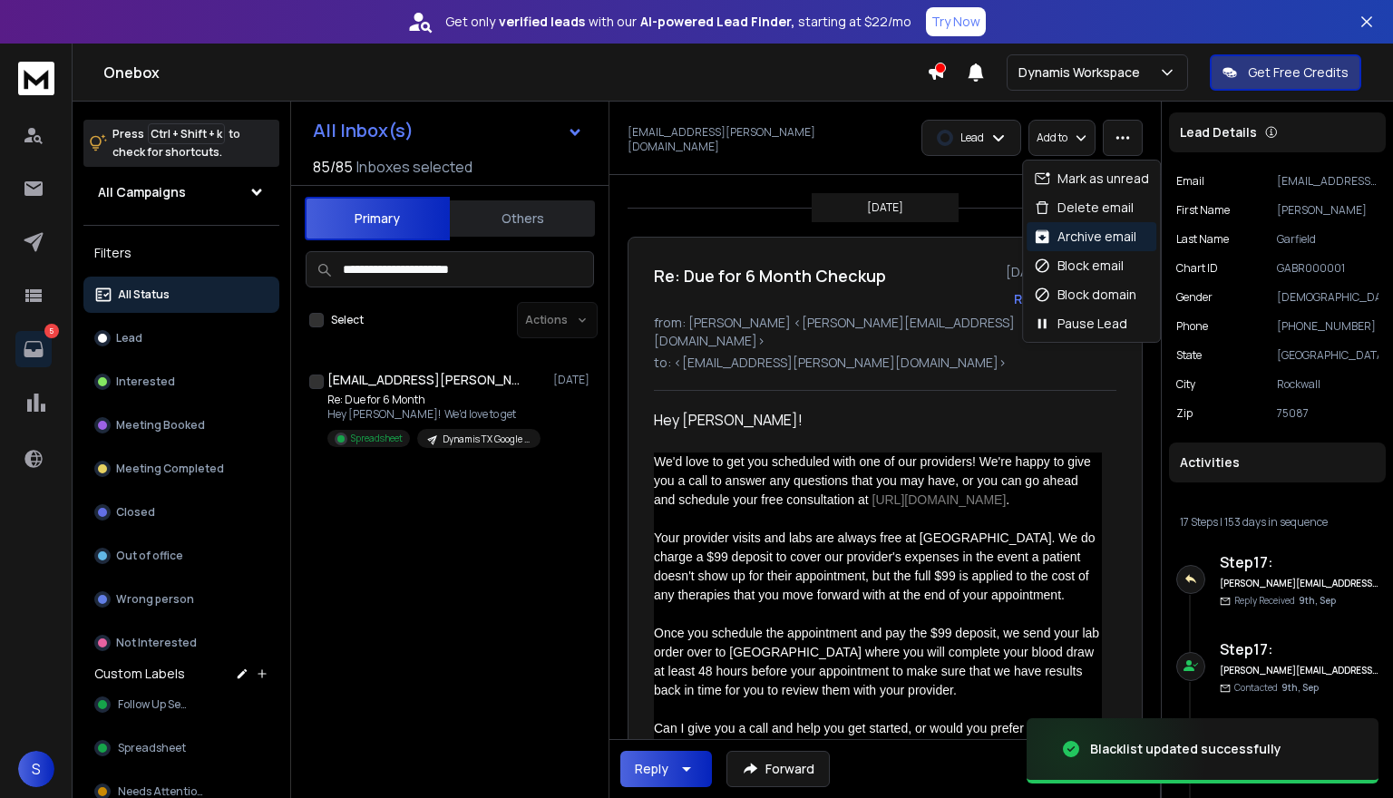
click at [1110, 243] on div "Archive email" at bounding box center [1085, 237] width 102 height 18
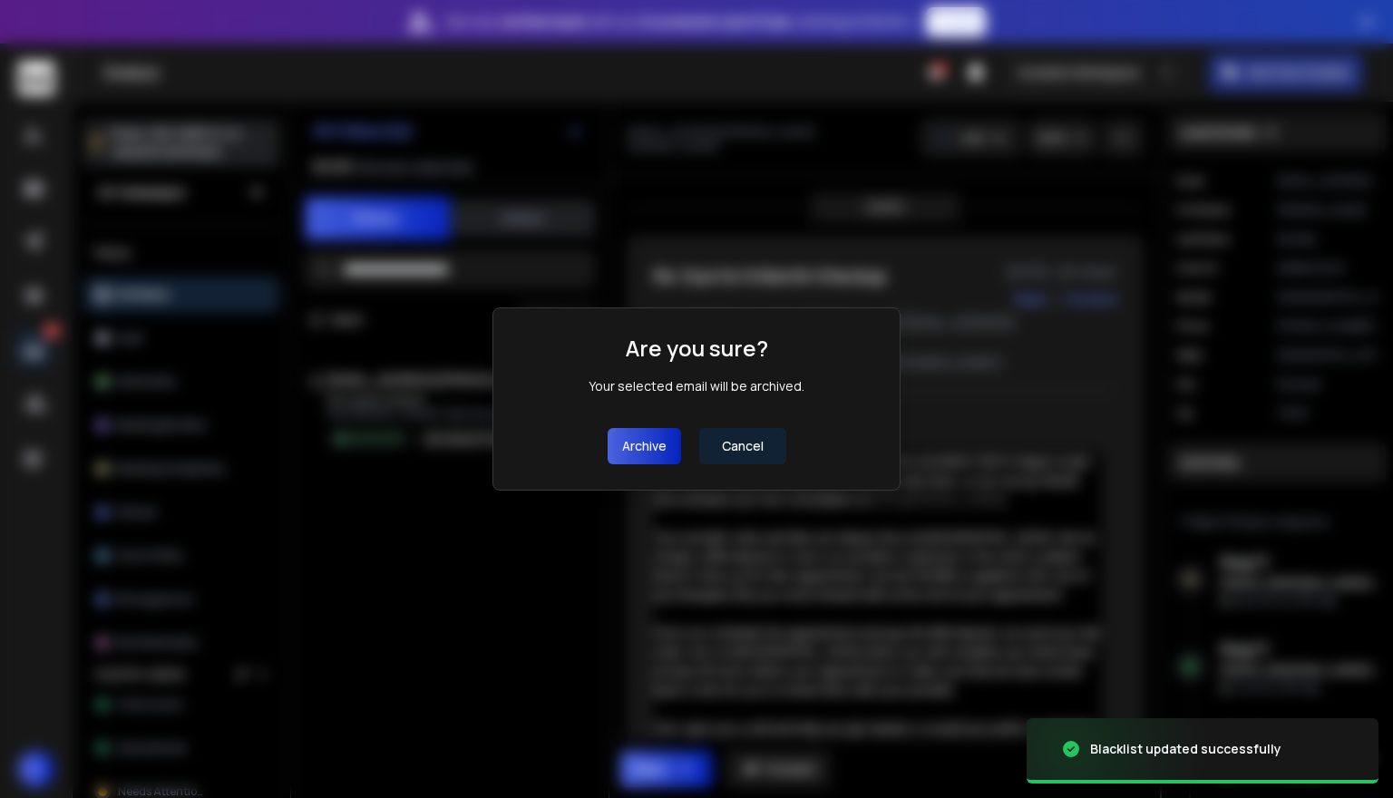
click at [632, 447] on p "archive" at bounding box center [644, 446] width 44 height 18
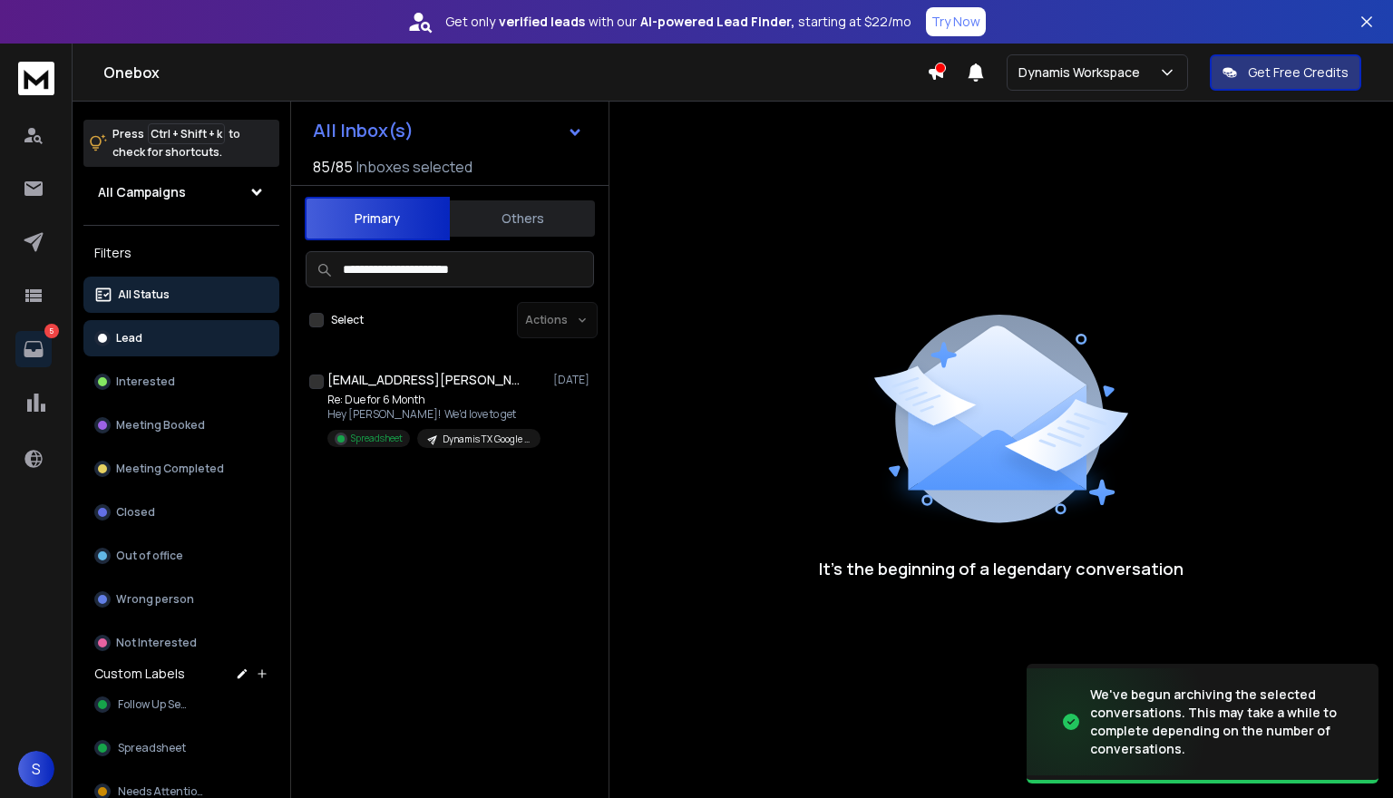
click at [163, 326] on button "Lead" at bounding box center [181, 338] width 196 height 36
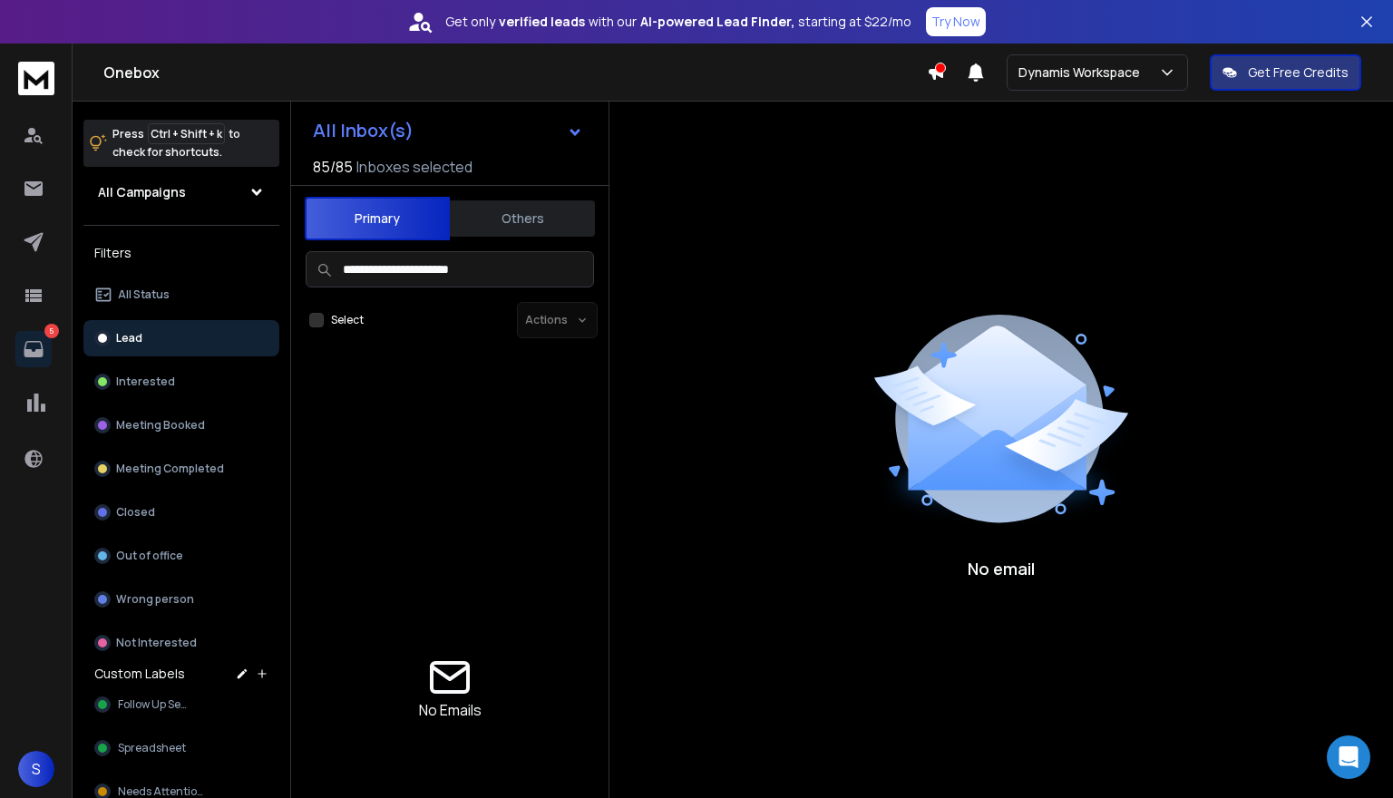
drag, startPoint x: 537, startPoint y: 278, endPoint x: 141, endPoint y: 234, distance: 397.9
click at [141, 234] on div "**********" at bounding box center [733, 501] width 1320 height 798
